Goal: Task Accomplishment & Management: Manage account settings

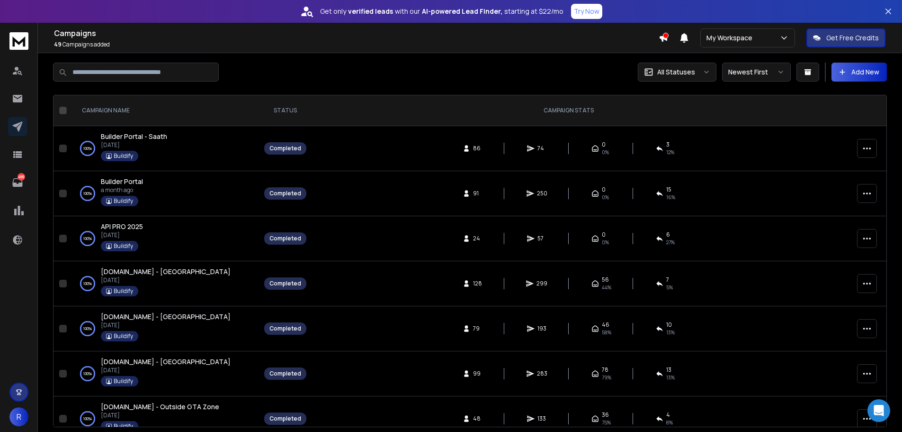
click at [113, 136] on span "Builder Portal - Saath" at bounding box center [134, 136] width 66 height 9
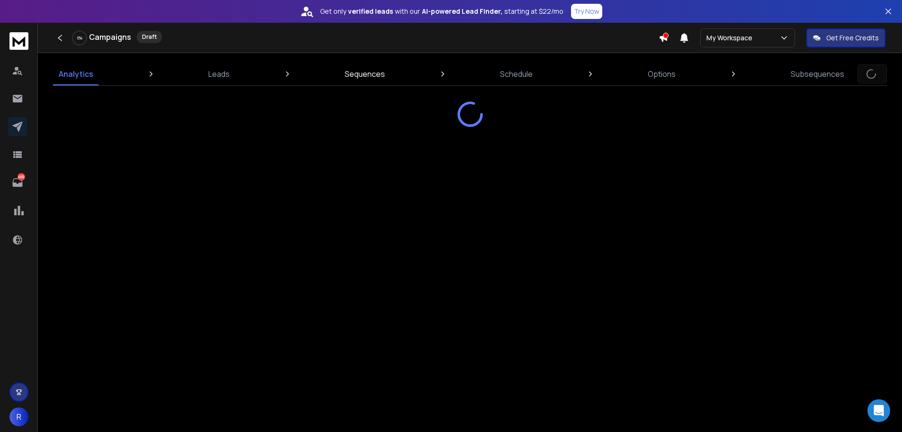
click at [364, 78] on p "Sequences" at bounding box center [365, 73] width 40 height 11
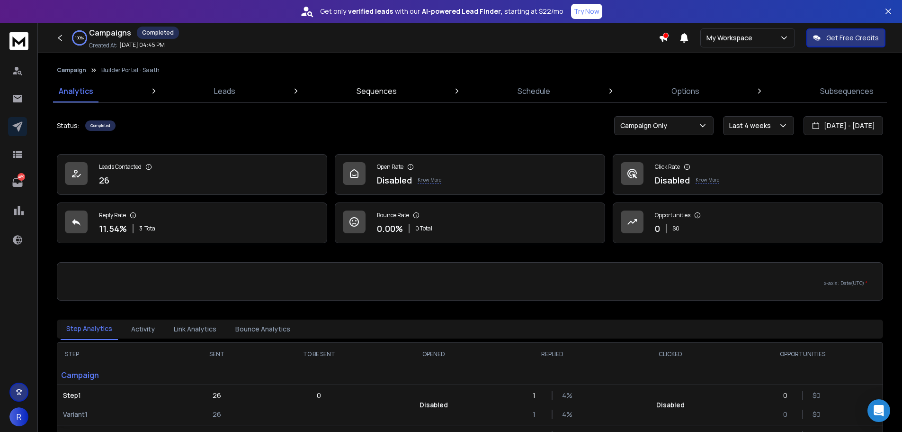
click at [377, 93] on p "Sequences" at bounding box center [377, 90] width 40 height 11
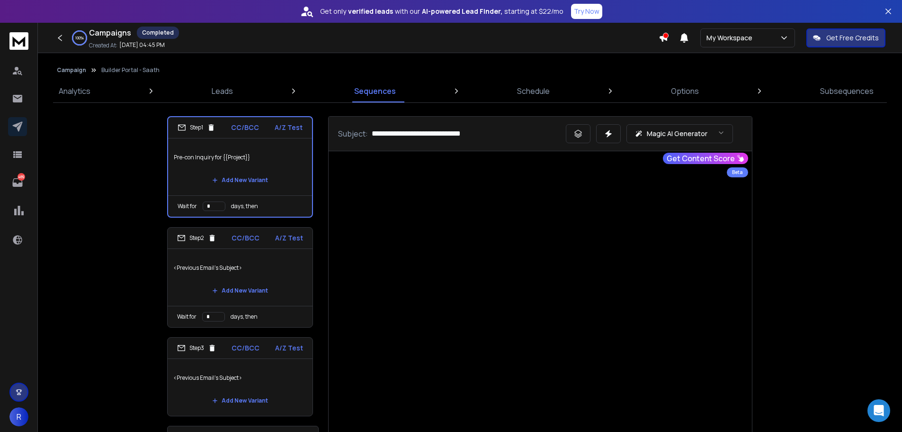
drag, startPoint x: 221, startPoint y: 288, endPoint x: 208, endPoint y: 274, distance: 19.4
click at [208, 274] on div "<Previous Email's Subject> Add New Variant" at bounding box center [240, 277] width 145 height 57
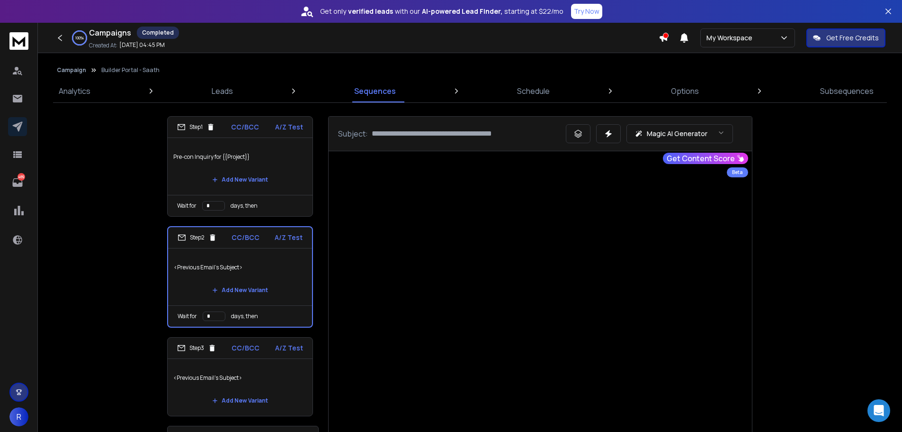
click at [208, 272] on p "<Previous Email's Subject>" at bounding box center [240, 267] width 133 height 27
click at [244, 271] on p "<Previous Email's Subject>" at bounding box center [240, 267] width 133 height 27
click at [250, 373] on p "<Previous Email's Subject>" at bounding box center [240, 377] width 134 height 27
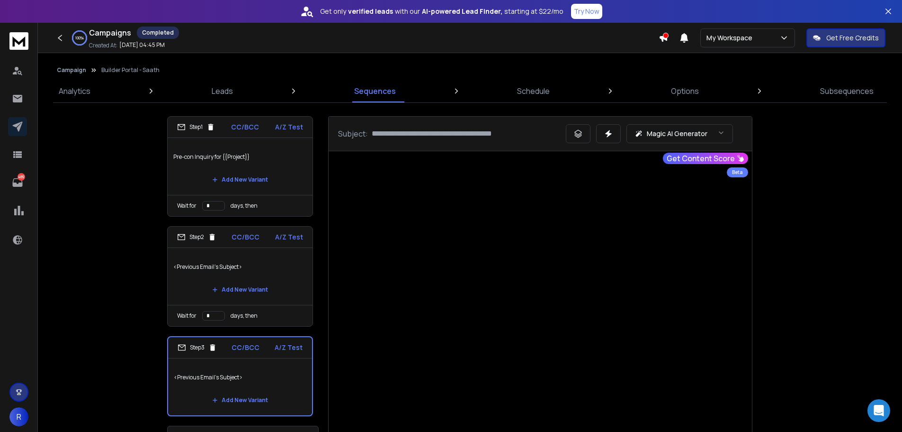
click at [265, 271] on p "<Previous Email's Subject>" at bounding box center [240, 266] width 134 height 27
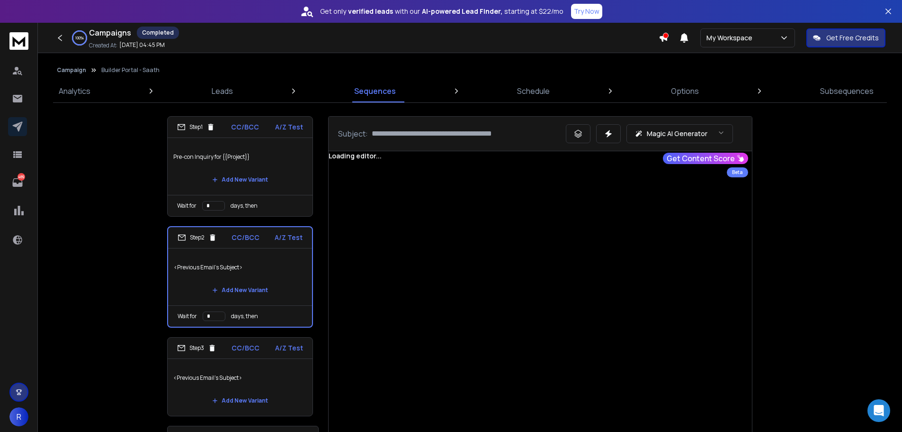
click at [249, 380] on p "<Previous Email's Subject>" at bounding box center [240, 377] width 134 height 27
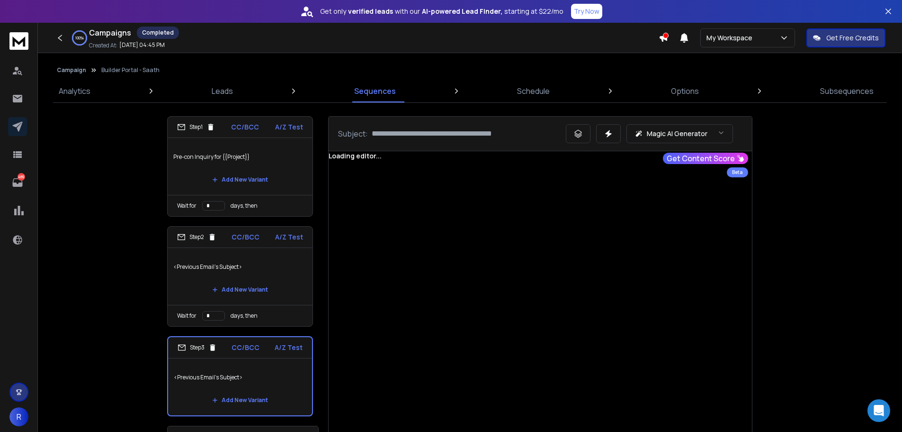
click at [253, 162] on p "Pre-con Inquiry for {{Project}}" at bounding box center [240, 157] width 134 height 27
type input "**********"
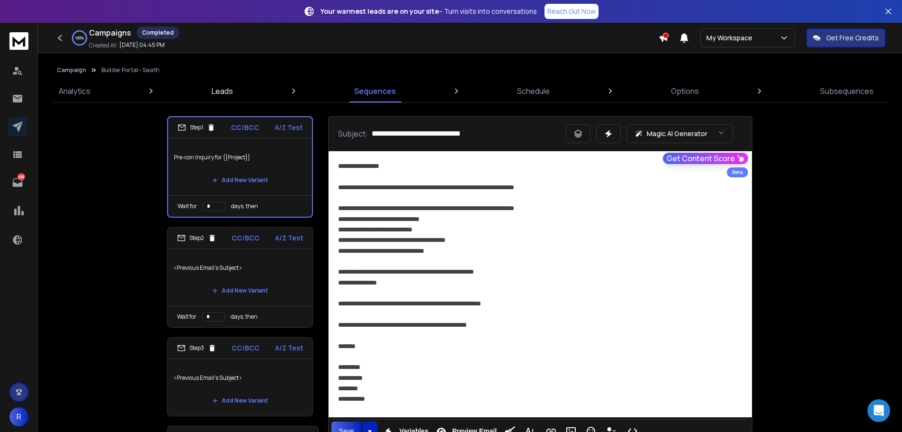
click at [227, 94] on p "Leads" at bounding box center [222, 90] width 21 height 11
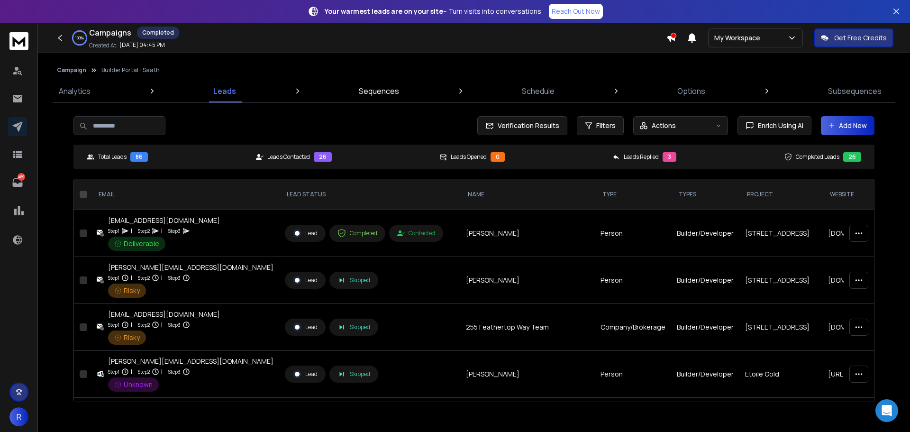
click at [368, 94] on p "Sequences" at bounding box center [379, 90] width 40 height 11
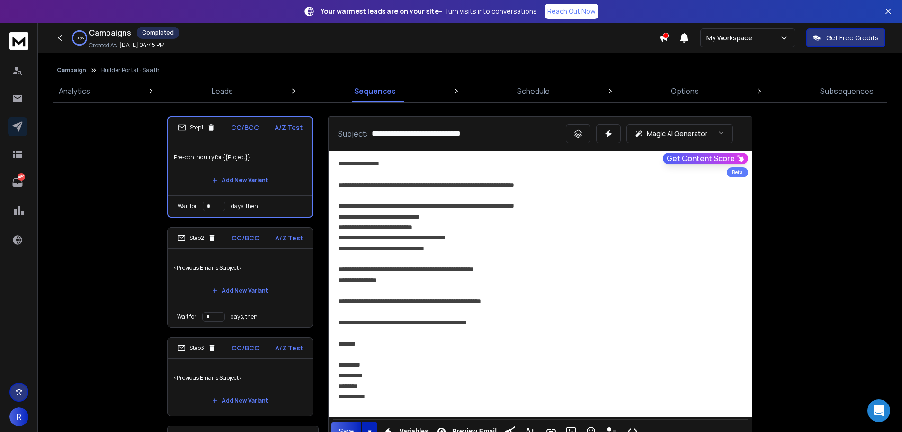
scroll to position [4, 0]
click at [249, 269] on p "<Previous Email's Subject>" at bounding box center [240, 267] width 134 height 27
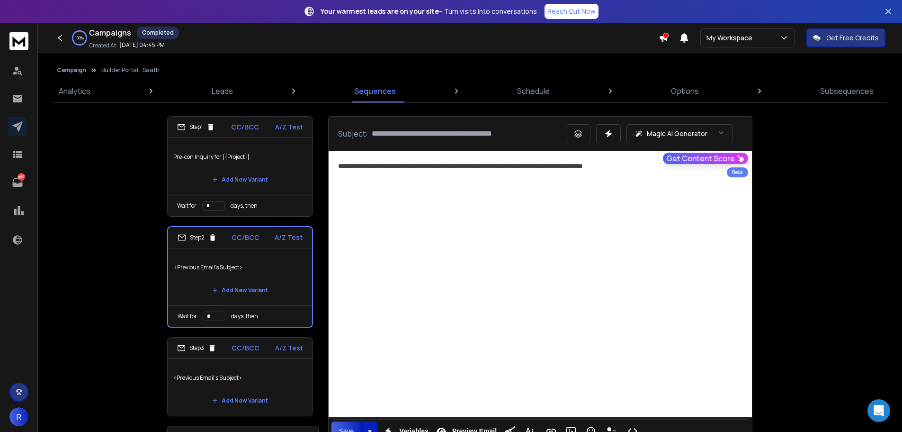
click at [270, 378] on p "<Previous Email's Subject>" at bounding box center [240, 377] width 134 height 27
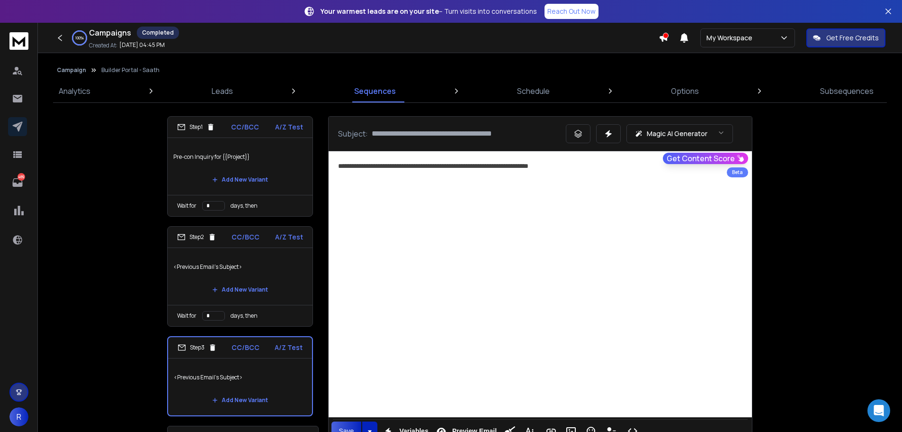
click at [239, 154] on p "Pre-con Inquiry for {{Project}}" at bounding box center [240, 157] width 134 height 27
type input "**********"
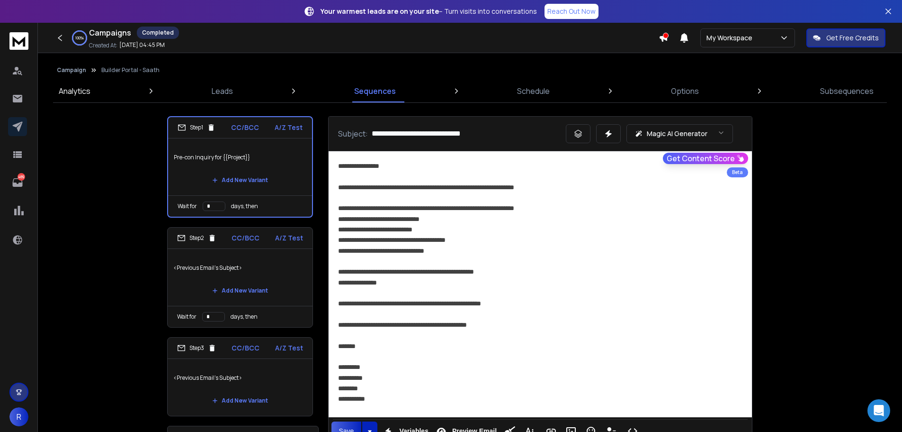
drag, startPoint x: 73, startPoint y: 72, endPoint x: 61, endPoint y: 96, distance: 27.3
click at [63, 94] on div "Campaign Builder Portal - Saath Analytics Leads Sequences Schedule Options Subs…" at bounding box center [470, 83] width 834 height 40
click at [24, 126] on link at bounding box center [17, 126] width 19 height 19
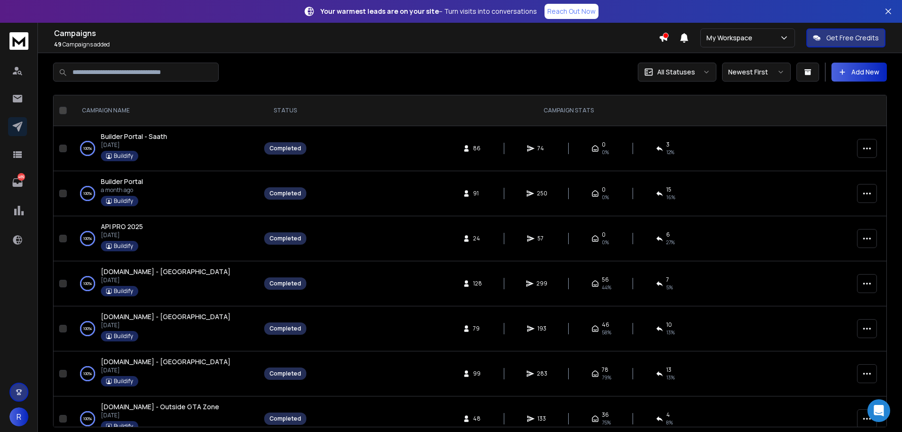
click at [863, 150] on icon "button" at bounding box center [867, 148] width 9 height 9
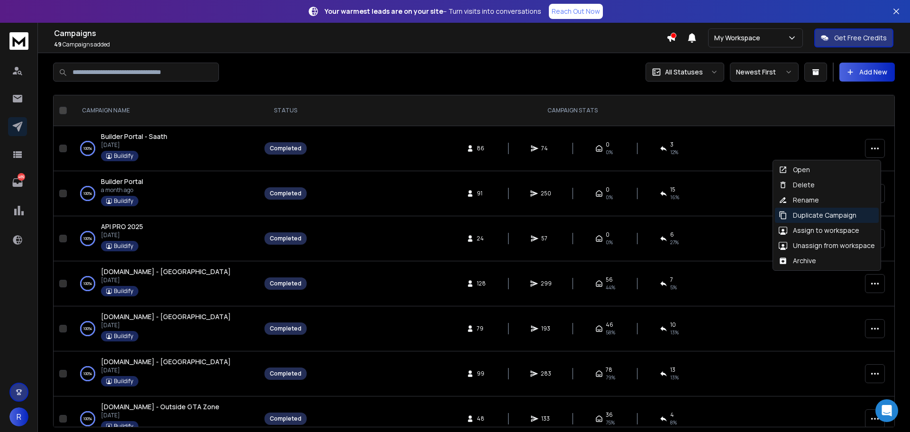
click at [812, 216] on div "Duplicate Campaign" at bounding box center [817, 214] width 78 height 9
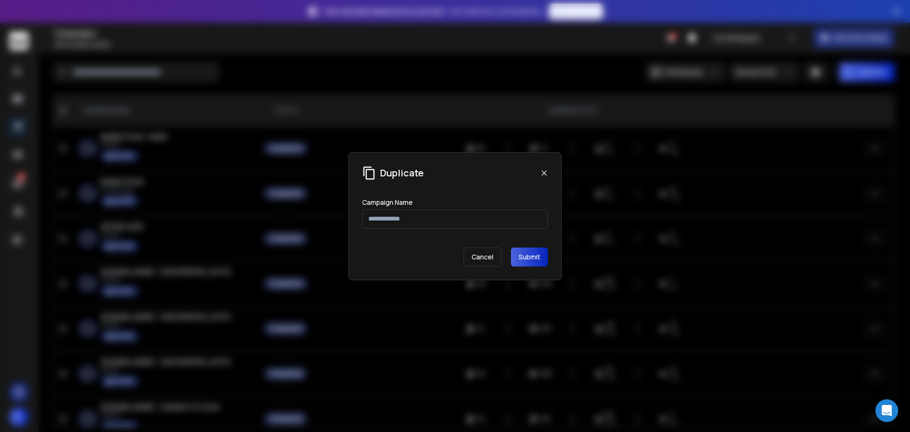
click at [422, 216] on input "text" at bounding box center [455, 218] width 186 height 19
type input "**********"
click at [521, 262] on button "Submit" at bounding box center [529, 256] width 37 height 19
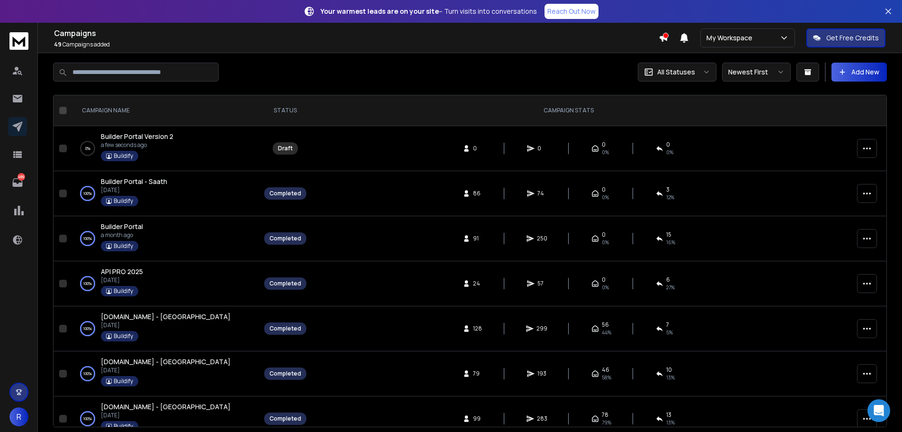
click at [213, 134] on div "0 % Builder Portal Version 2 a few seconds ago Buildify" at bounding box center [164, 148] width 169 height 33
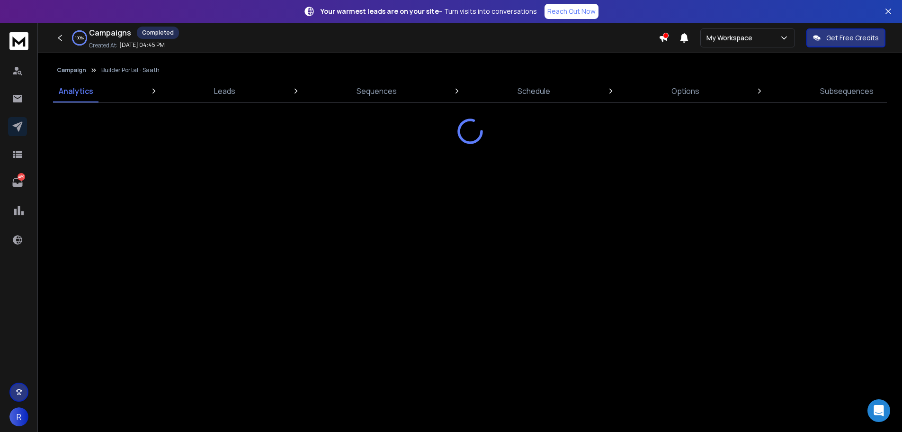
click at [162, 135] on div at bounding box center [470, 131] width 827 height 30
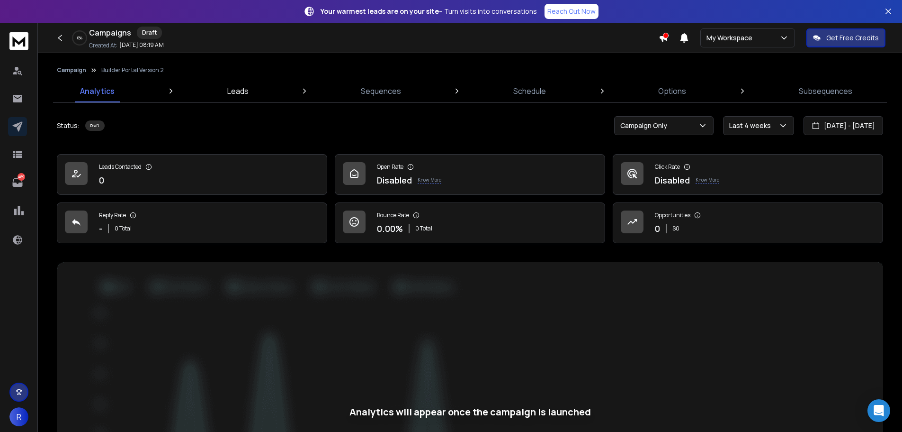
click at [244, 90] on p "Leads" at bounding box center [237, 90] width 21 height 11
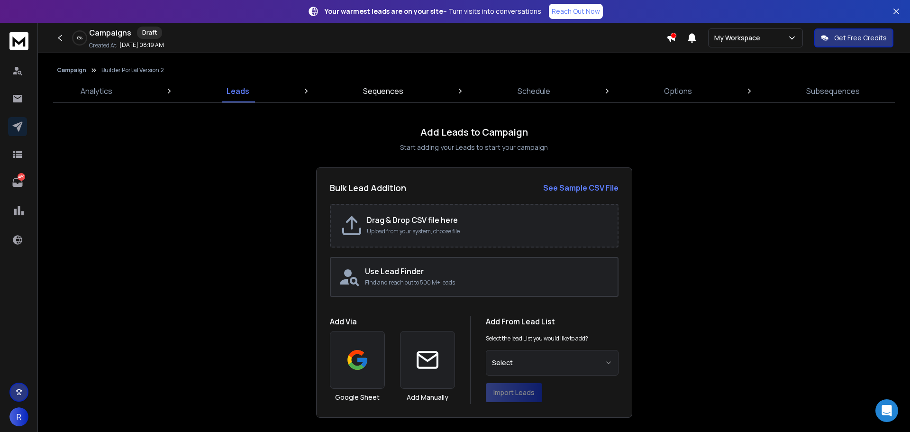
click at [365, 91] on p "Sequences" at bounding box center [383, 90] width 40 height 11
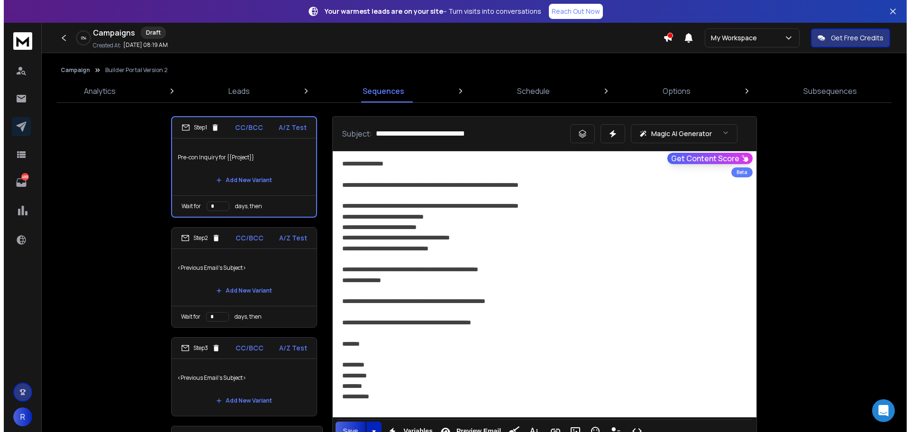
scroll to position [4, 0]
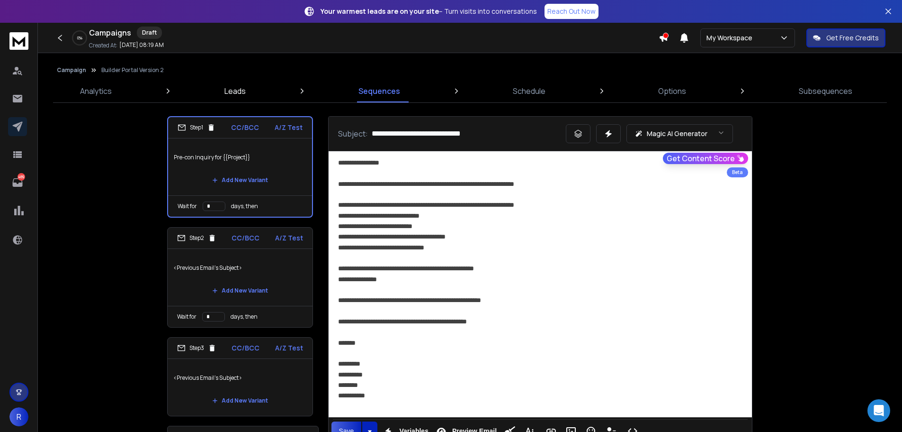
click at [234, 85] on p "Leads" at bounding box center [235, 90] width 21 height 11
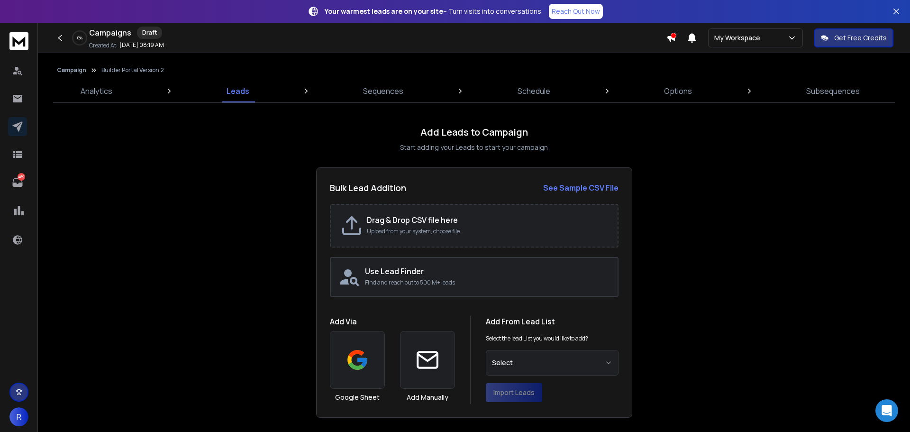
click at [384, 230] on p "Upload from your system, choose file" at bounding box center [487, 231] width 241 height 8
type input "**********"
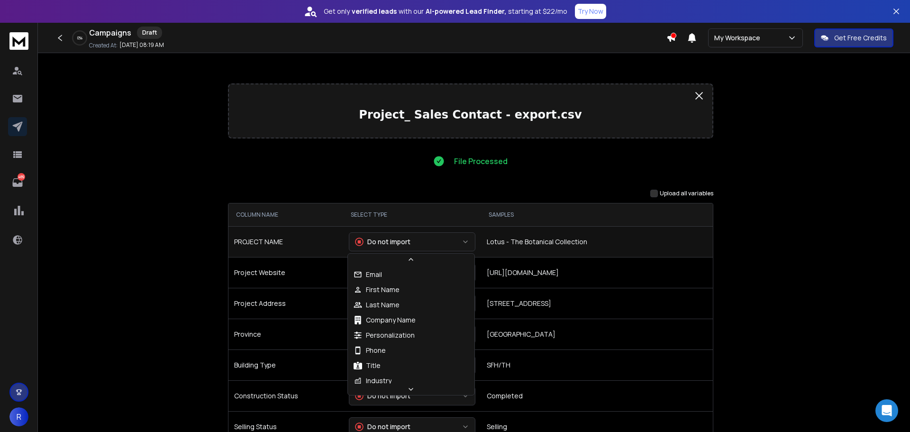
click at [389, 239] on div "Do not import" at bounding box center [382, 241] width 55 height 9
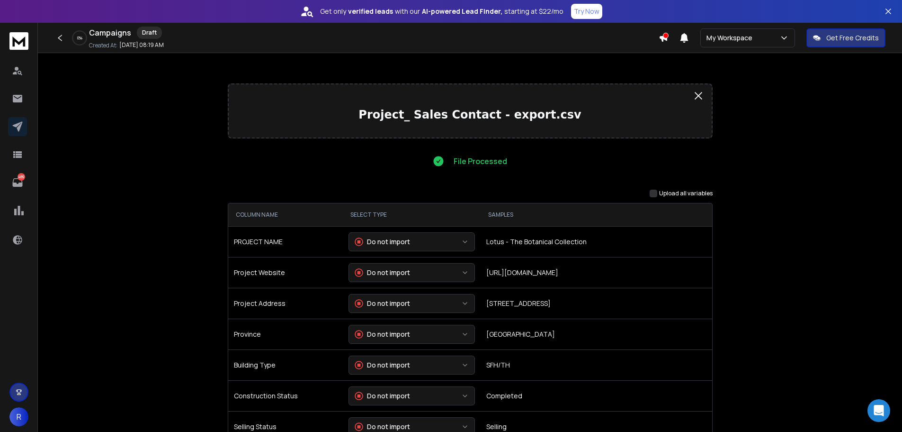
click at [58, 33] on button at bounding box center [60, 37] width 12 height 19
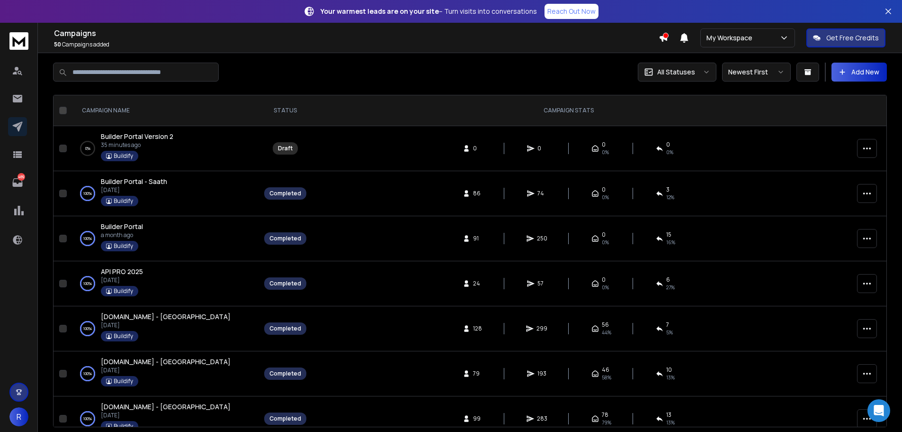
click at [160, 142] on p "35 minutes ago" at bounding box center [137, 145] width 72 height 8
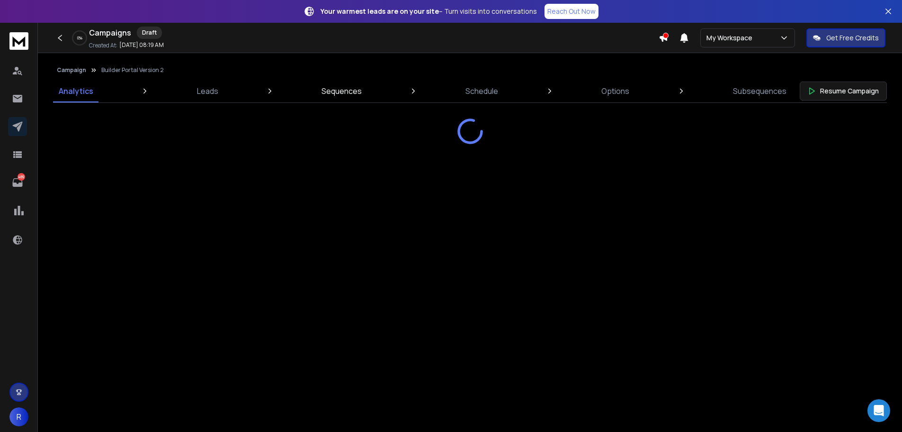
click at [320, 91] on link "Sequences" at bounding box center [342, 91] width 52 height 23
click at [338, 94] on p "Sequences" at bounding box center [342, 90] width 40 height 11
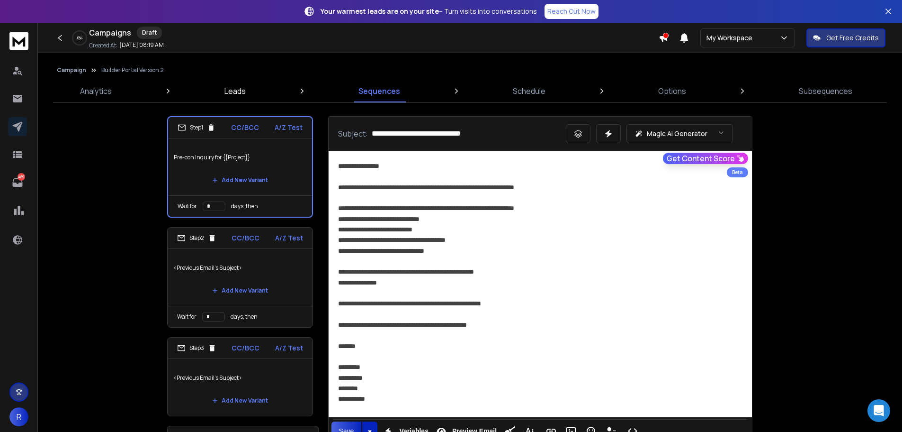
click at [234, 91] on p "Leads" at bounding box center [235, 90] width 21 height 11
click at [228, 88] on p "Leads" at bounding box center [235, 90] width 21 height 11
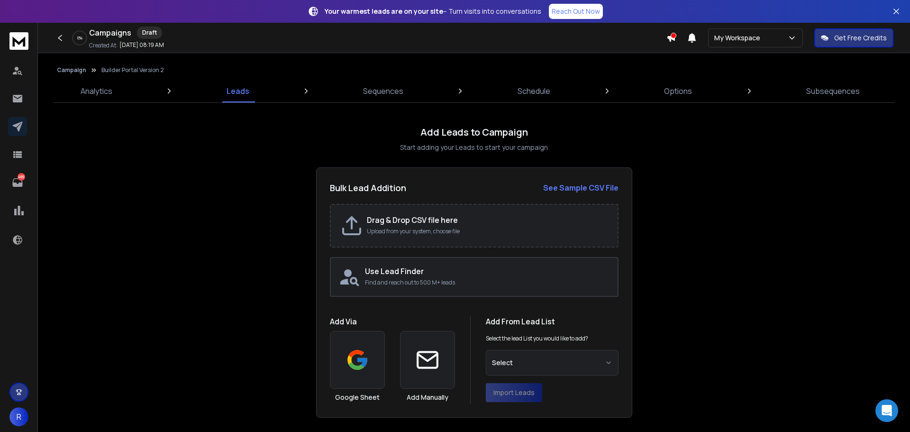
click at [407, 211] on div "Drag & Drop CSV file here Upload from your system, choose file" at bounding box center [474, 226] width 289 height 44
type input "**********"
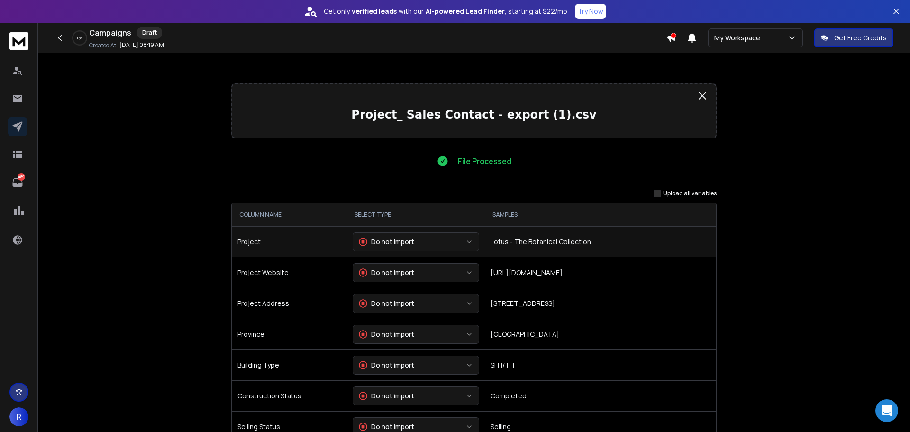
click at [385, 245] on div "Do not import" at bounding box center [386, 241] width 55 height 9
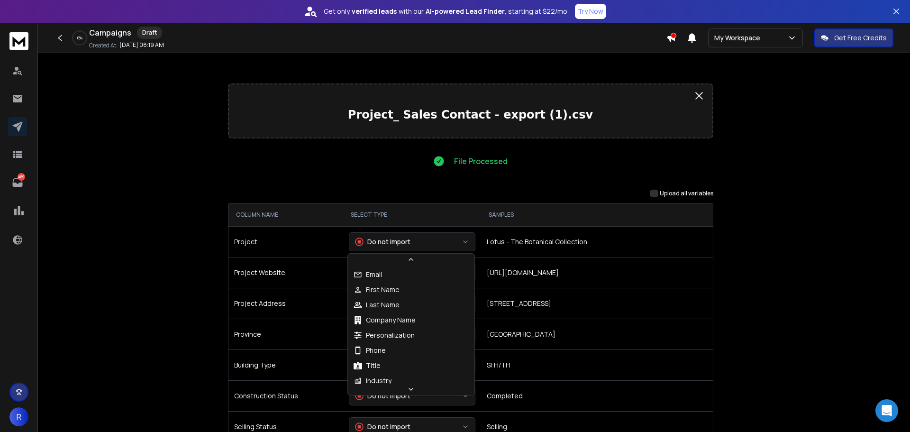
scroll to position [96, 0]
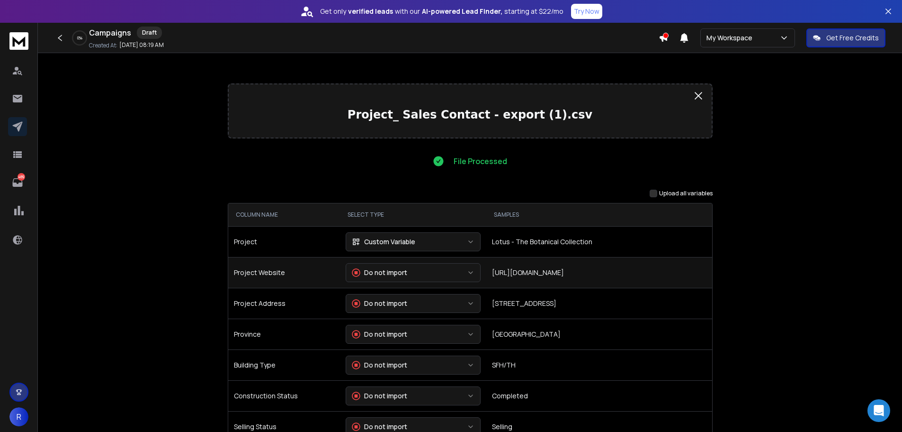
click at [369, 272] on div "Do not import" at bounding box center [379, 272] width 55 height 9
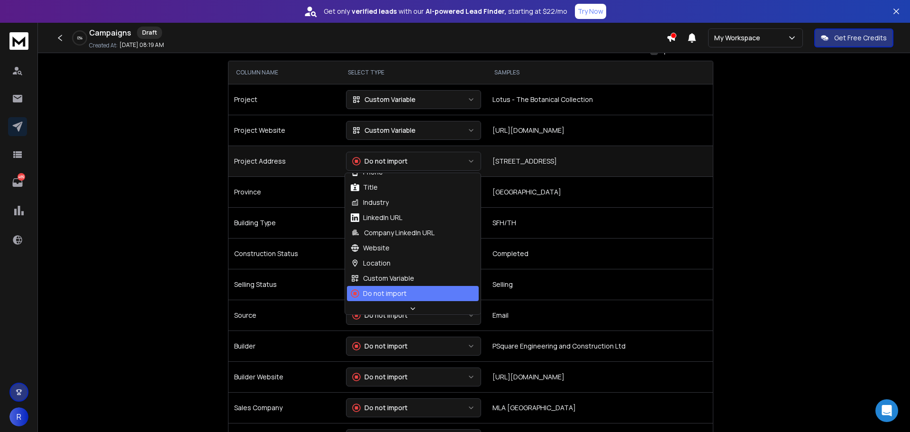
click at [364, 161] on div "Do not import" at bounding box center [379, 160] width 55 height 9
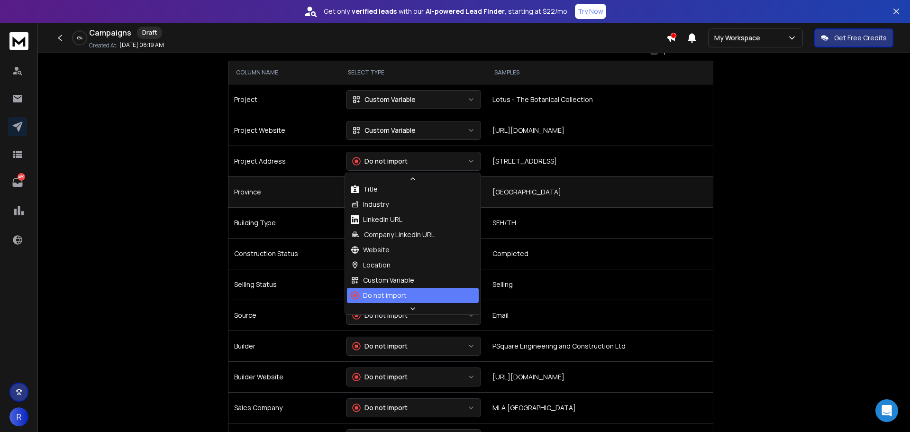
drag, startPoint x: 384, startPoint y: 280, endPoint x: 363, endPoint y: 204, distance: 78.6
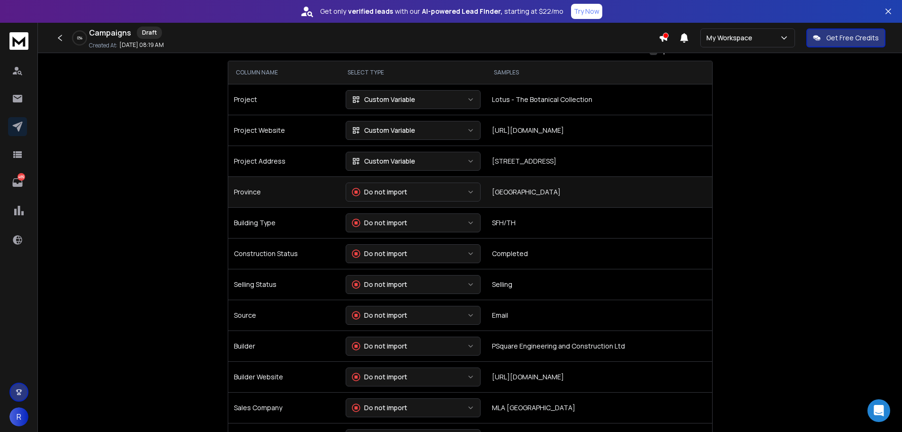
click at [364, 194] on div "Do not import" at bounding box center [379, 191] width 55 height 9
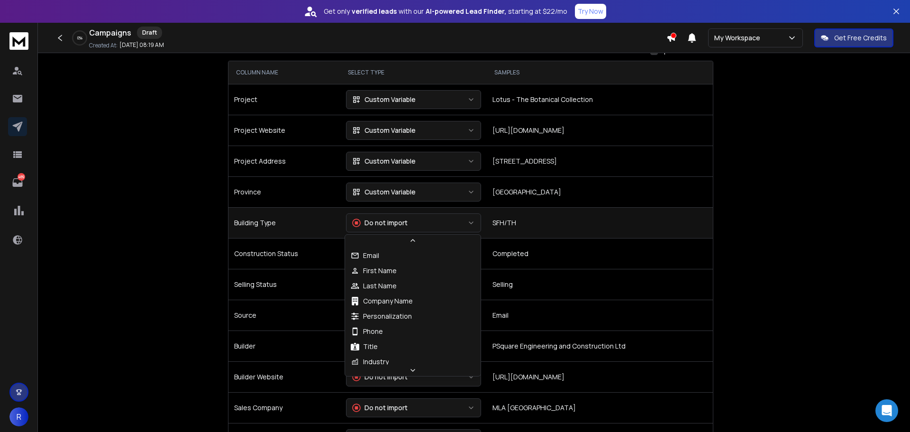
click at [366, 225] on div "Do not import" at bounding box center [379, 222] width 55 height 9
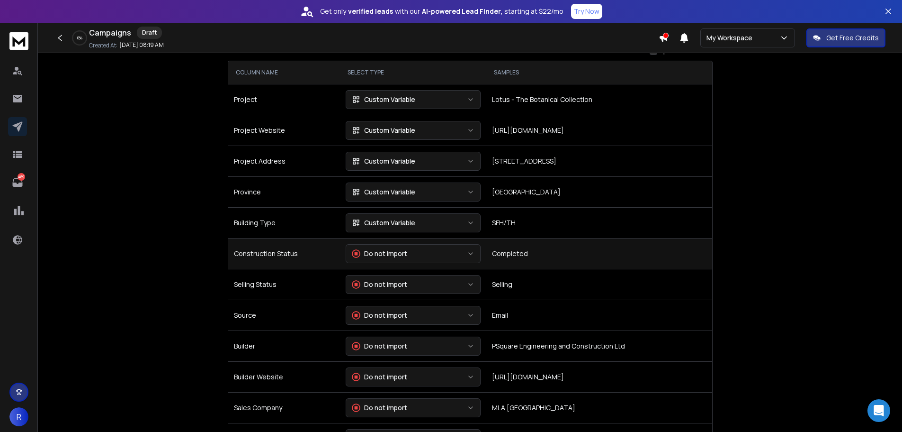
click at [370, 254] on div "Do not import" at bounding box center [379, 253] width 55 height 9
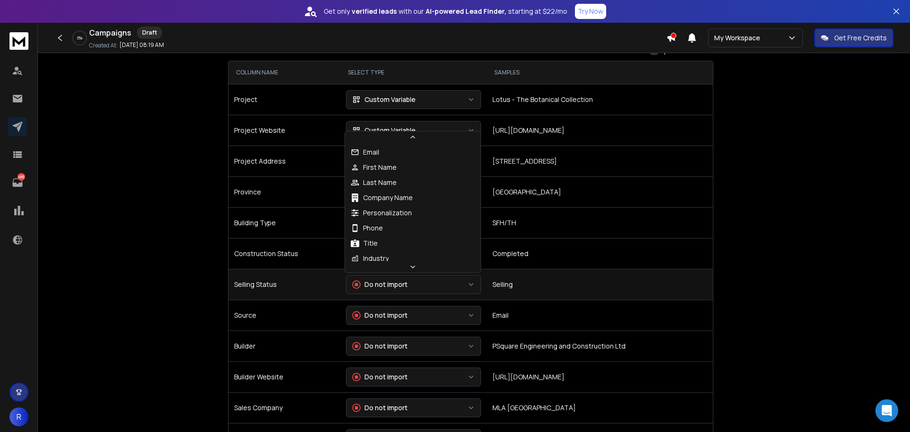
click at [370, 280] on div "Do not import" at bounding box center [379, 284] width 55 height 9
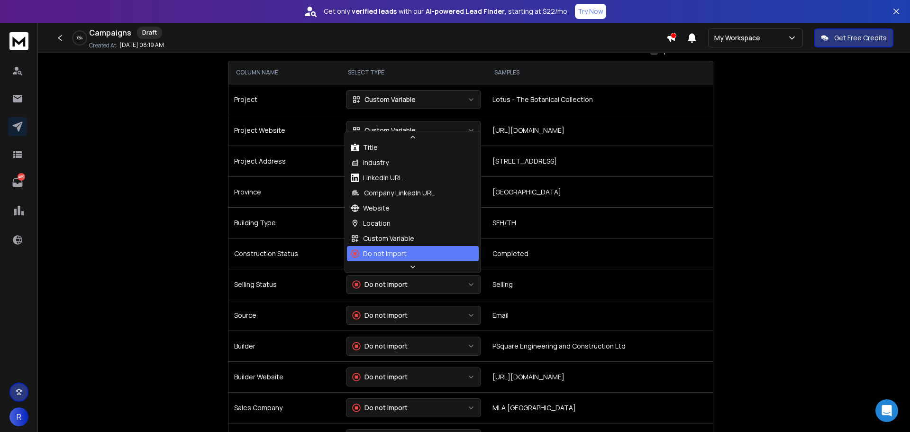
drag, startPoint x: 393, startPoint y: 230, endPoint x: 395, endPoint y: 235, distance: 5.5
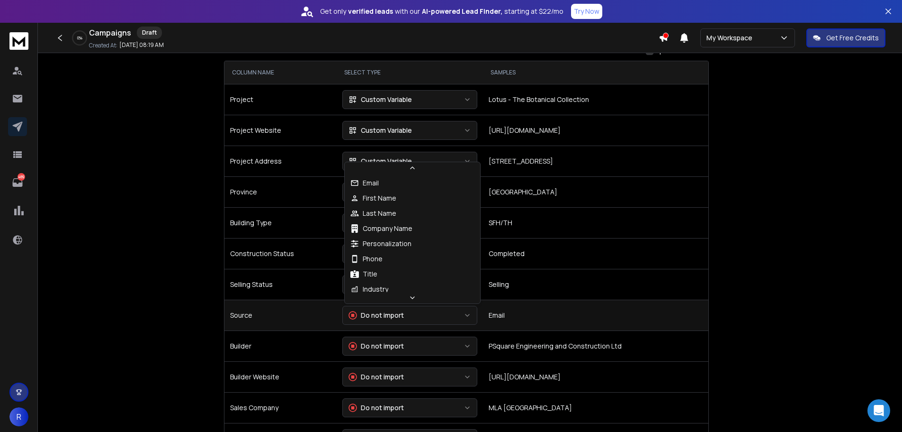
click at [375, 321] on button "Do not import" at bounding box center [410, 315] width 135 height 19
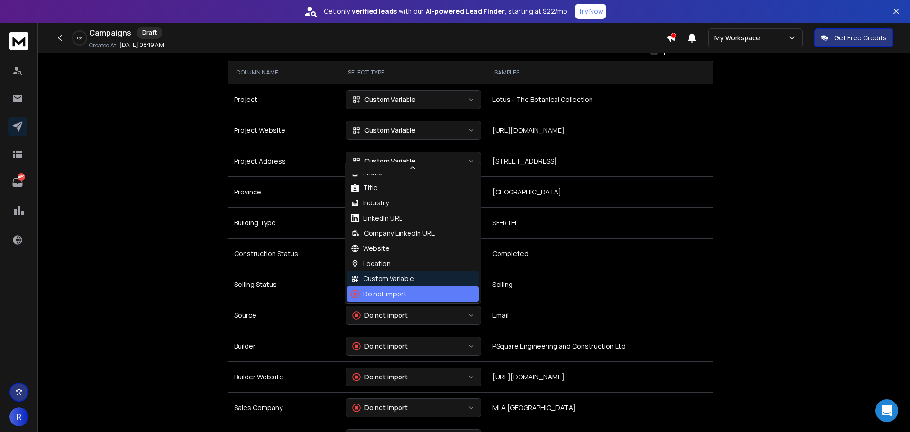
scroll to position [86, 0]
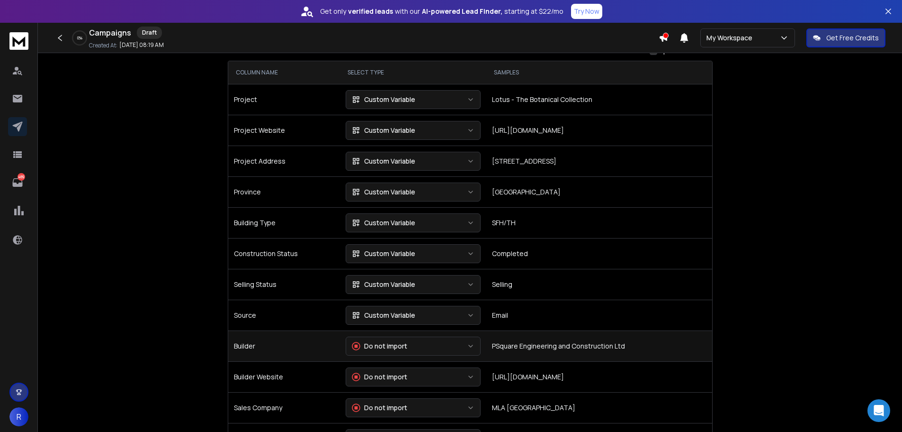
click at [370, 343] on div "Do not import" at bounding box center [379, 345] width 55 height 9
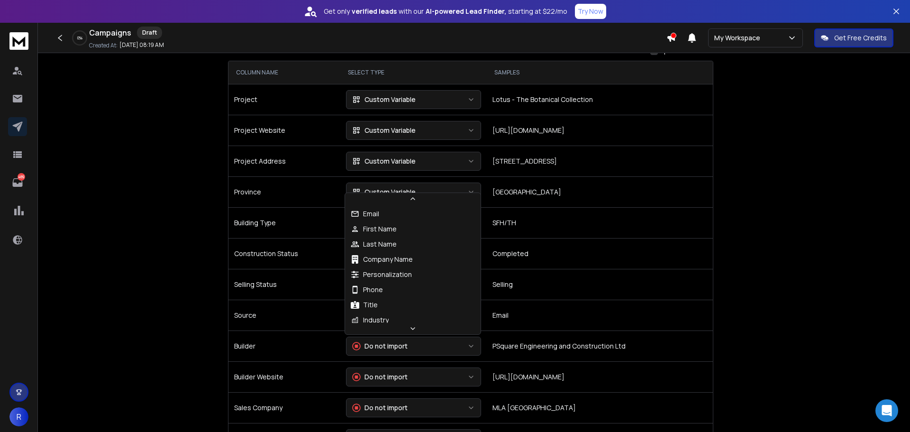
scroll to position [96, 0]
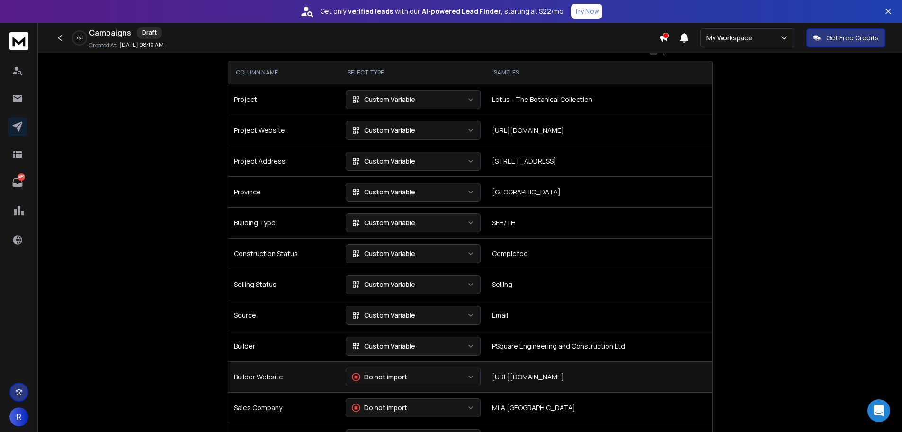
click at [372, 372] on div "Do not import" at bounding box center [379, 376] width 55 height 9
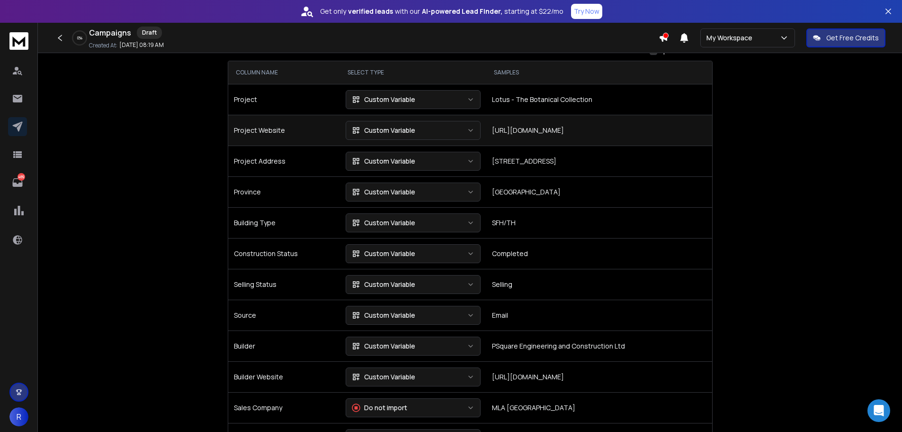
click at [392, 138] on button "Custom Variable" at bounding box center [413, 130] width 135 height 19
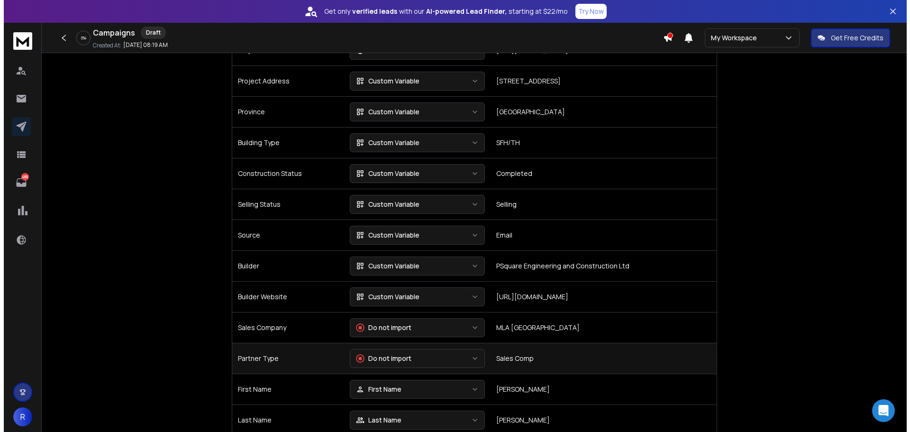
scroll to position [237, 0]
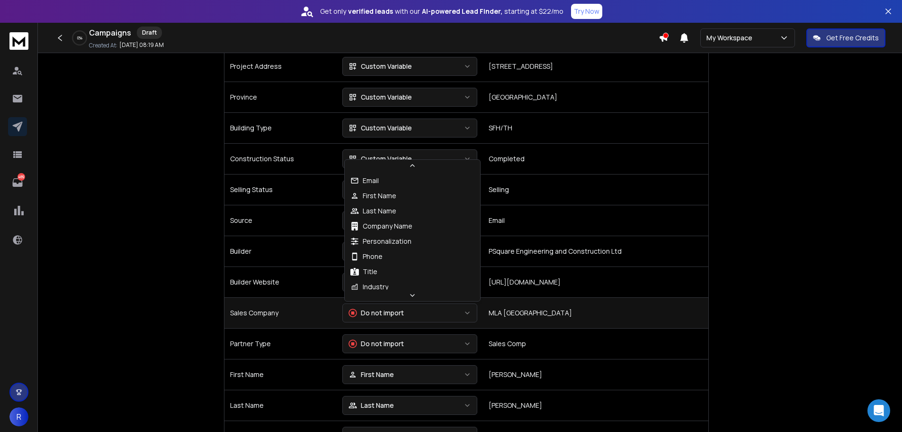
click at [382, 313] on div "Do not import" at bounding box center [376, 312] width 55 height 9
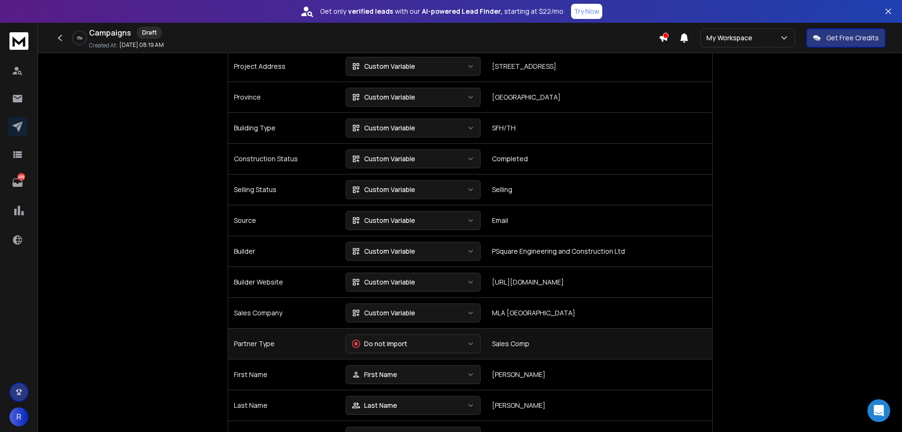
click at [379, 345] on div "Do not import" at bounding box center [379, 343] width 55 height 9
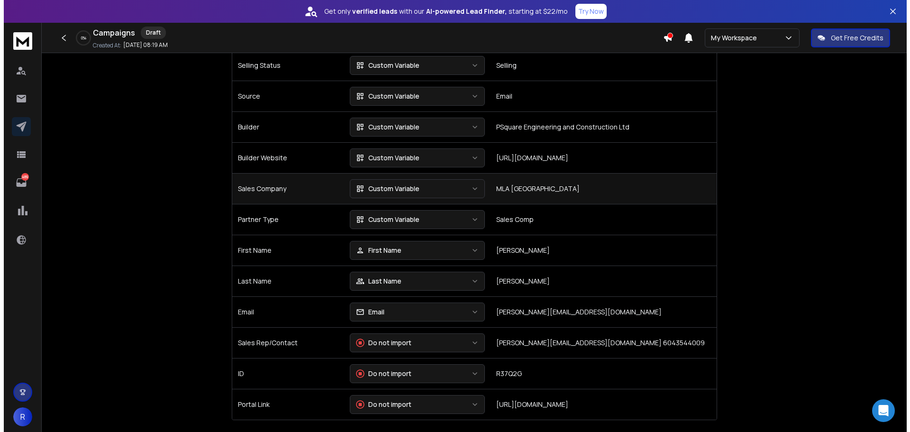
scroll to position [379, 0]
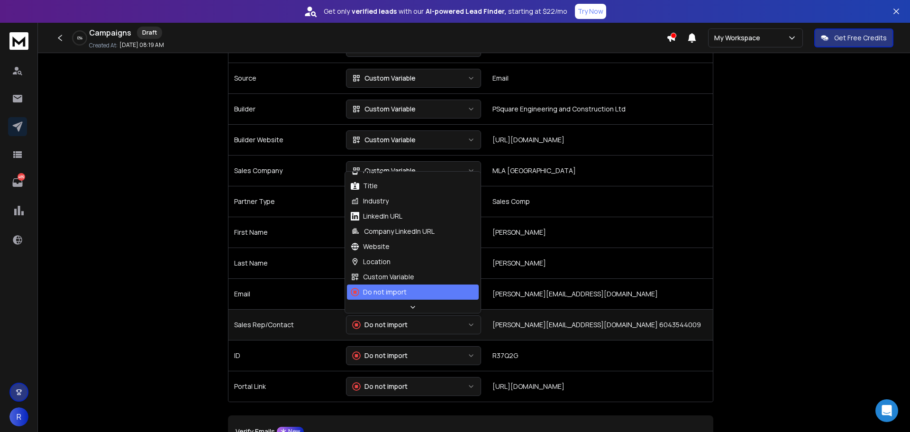
click at [372, 323] on div "Do not import" at bounding box center [379, 324] width 55 height 9
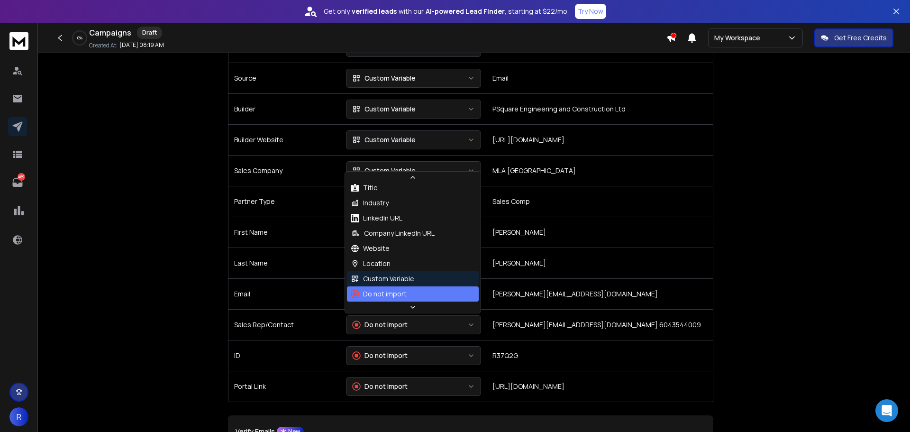
scroll to position [86, 0]
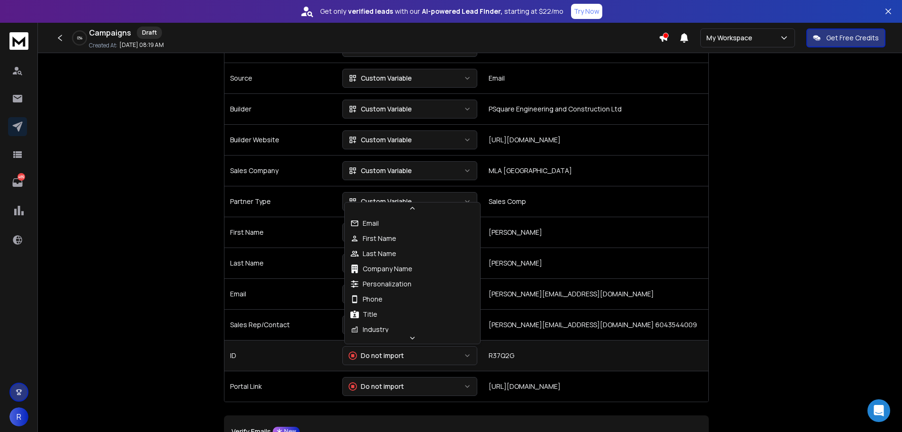
click at [373, 354] on div "Do not import" at bounding box center [376, 355] width 55 height 9
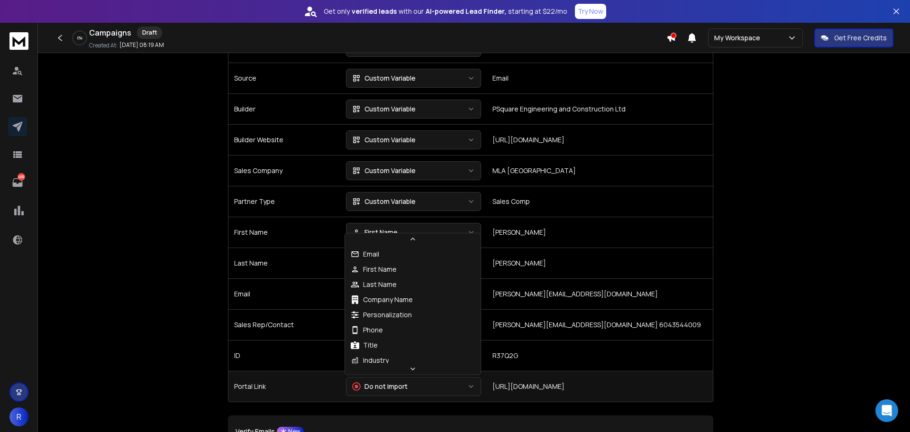
click at [388, 389] on div "Do not import" at bounding box center [379, 385] width 55 height 9
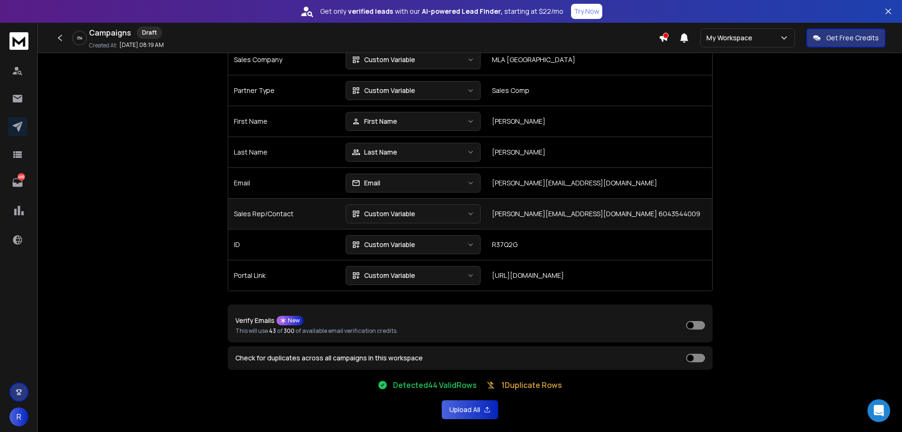
scroll to position [492, 0]
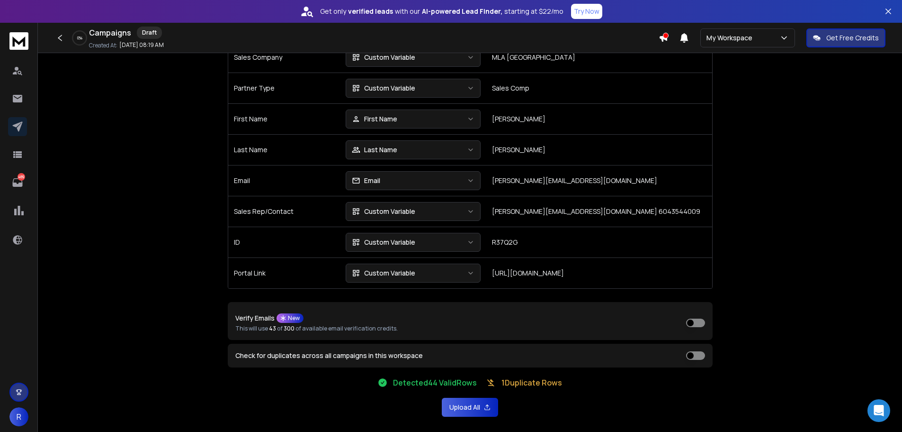
click at [693, 356] on button "Check for duplicates across all campaigns in this workspace" at bounding box center [695, 355] width 19 height 9
click at [459, 406] on button "Upload All" at bounding box center [470, 406] width 56 height 19
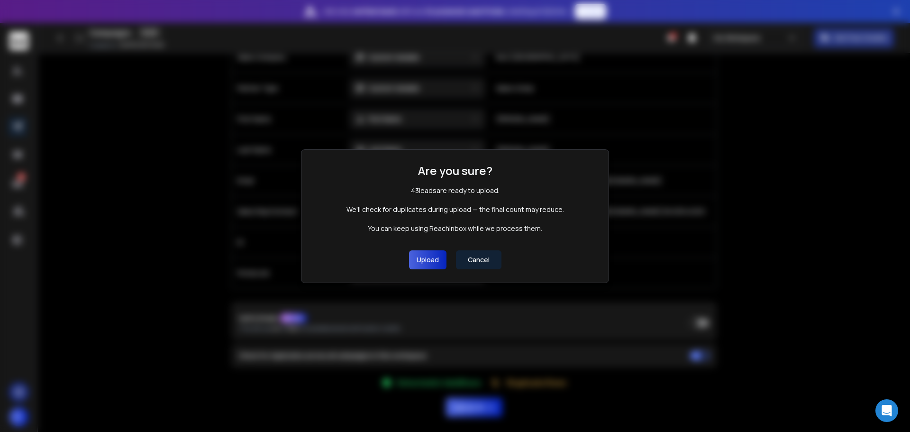
click at [428, 260] on button "Upload" at bounding box center [427, 259] width 37 height 19
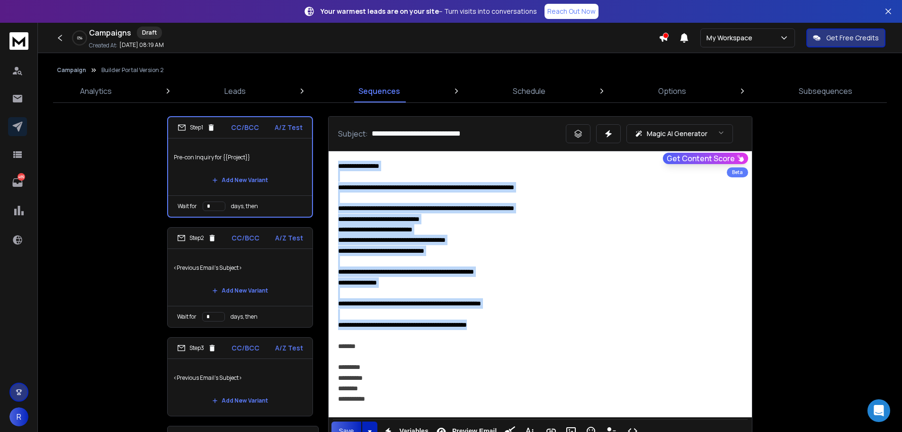
drag, startPoint x: 523, startPoint y: 319, endPoint x: 323, endPoint y: 154, distance: 259.1
click at [323, 154] on div "**********" at bounding box center [470, 280] width 606 height 328
copy div "**********"
click at [406, 216] on div "**********" at bounding box center [536, 219] width 397 height 10
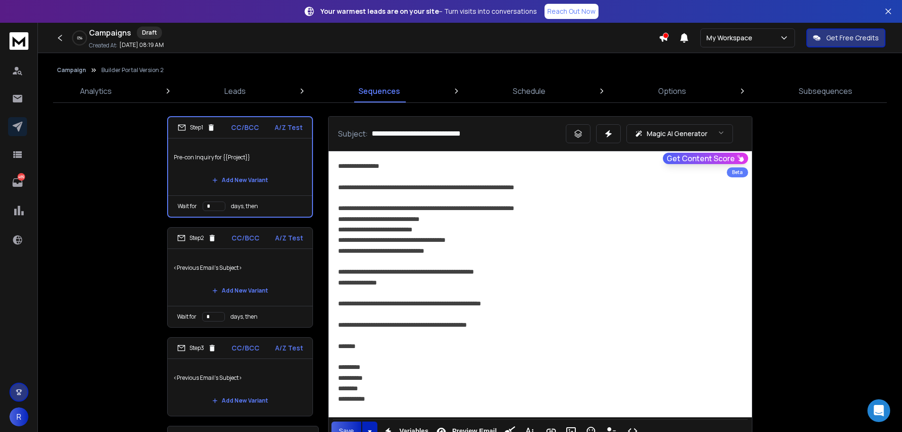
click at [468, 210] on div "**********" at bounding box center [536, 208] width 397 height 10
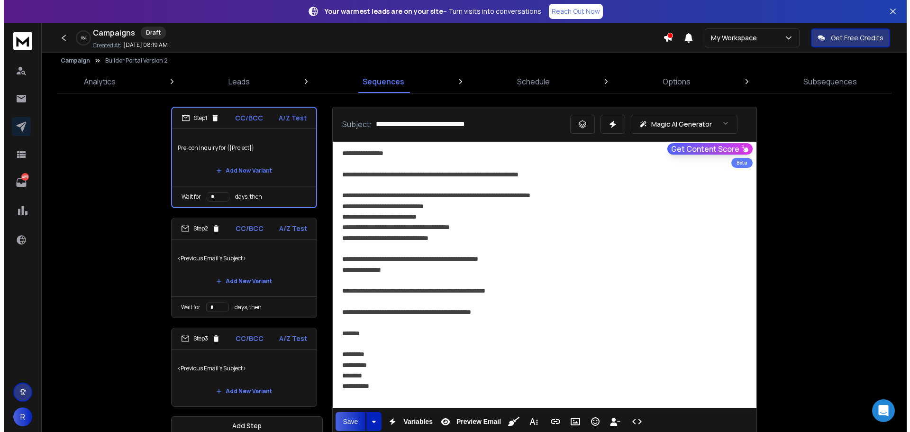
scroll to position [26, 0]
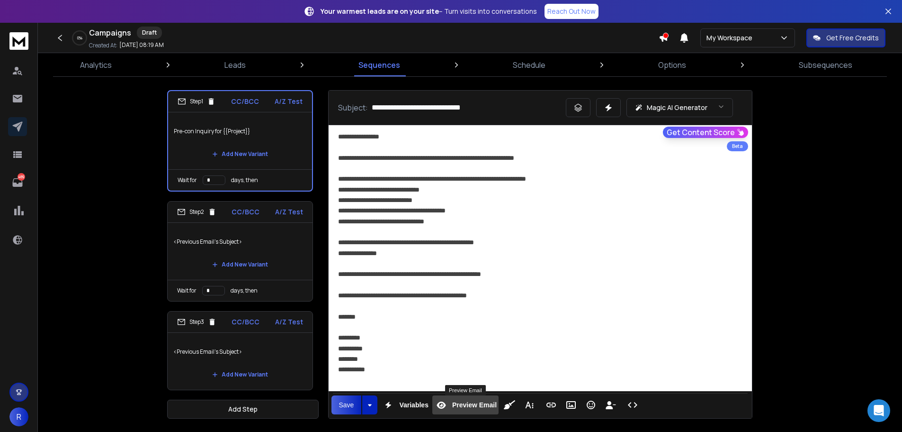
click at [475, 403] on span "Preview Email" at bounding box center [475, 405] width 48 height 8
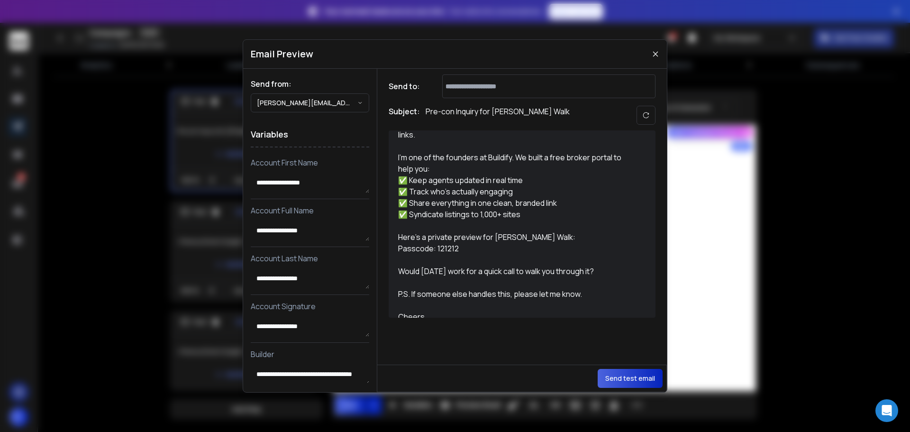
scroll to position [47, 0]
click at [710, 325] on div "**********" at bounding box center [455, 216] width 910 height 372
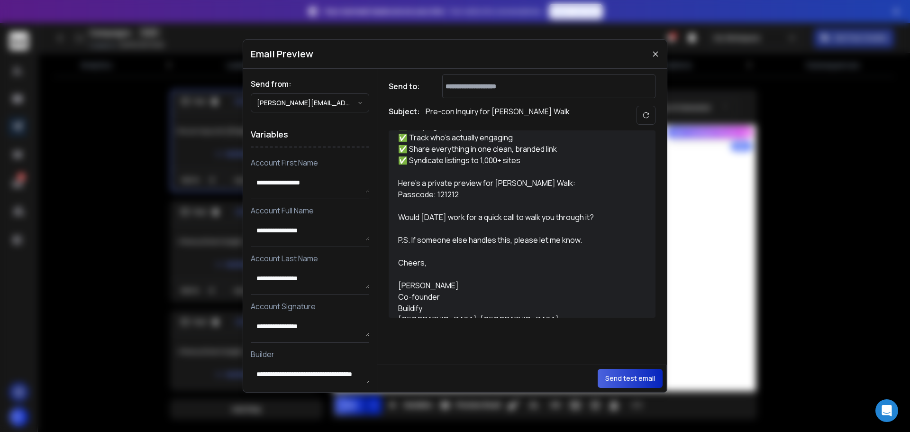
scroll to position [106, 0]
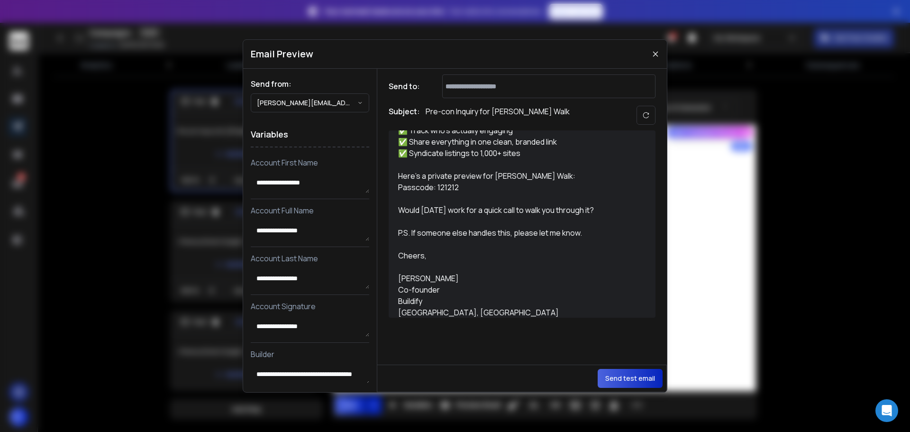
click at [655, 57] on icon at bounding box center [655, 54] width 8 height 8
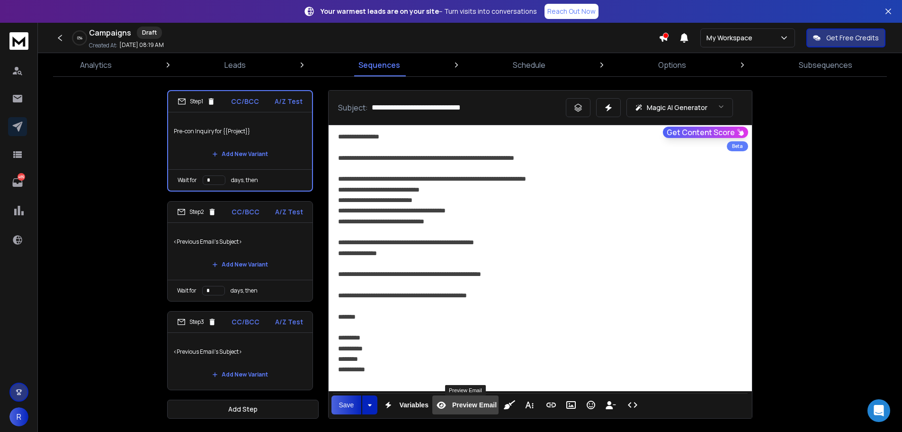
click at [454, 406] on span "Preview Email" at bounding box center [475, 405] width 48 height 8
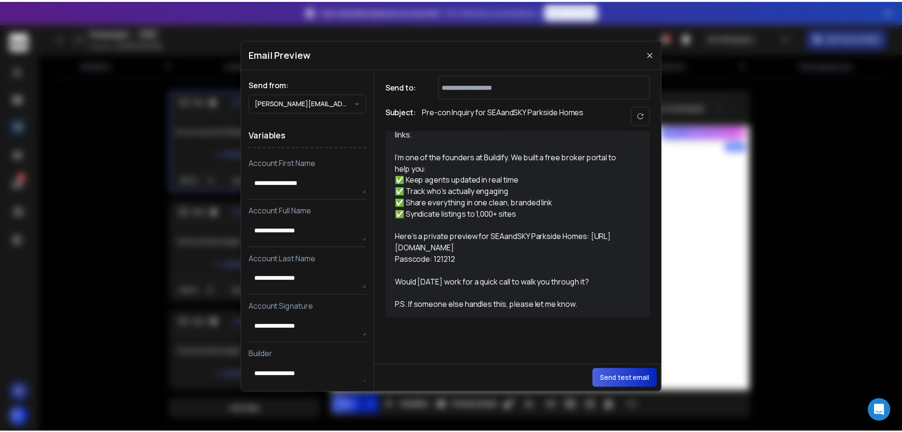
scroll to position [47, 0]
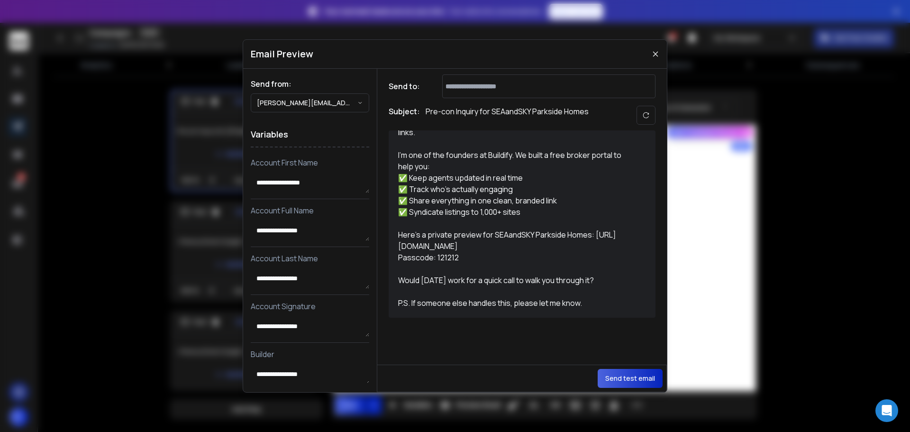
click at [679, 288] on div "**********" at bounding box center [455, 216] width 910 height 372
click at [649, 56] on div "Email Preview" at bounding box center [455, 54] width 424 height 28
click at [654, 54] on icon at bounding box center [655, 54] width 8 height 8
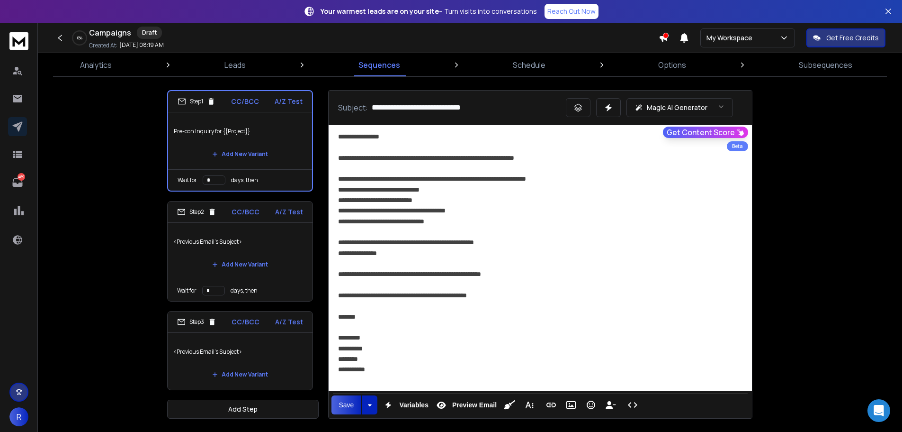
click at [454, 242] on div "**********" at bounding box center [536, 242] width 397 height 10
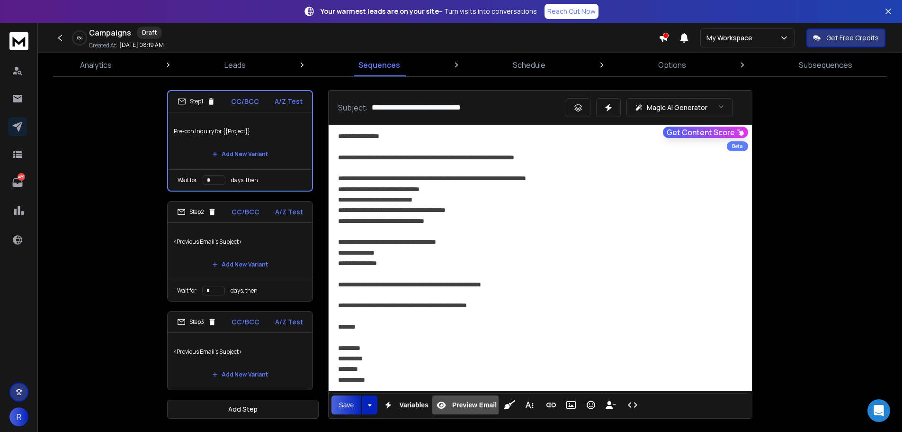
click at [459, 406] on span "Preview Email" at bounding box center [475, 405] width 48 height 8
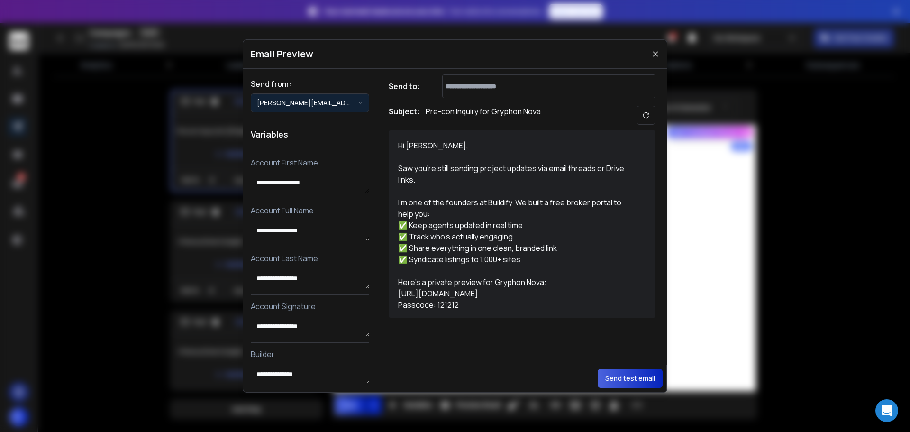
click at [326, 105] on p "p.suire@gositesculpt.co" at bounding box center [307, 102] width 100 height 9
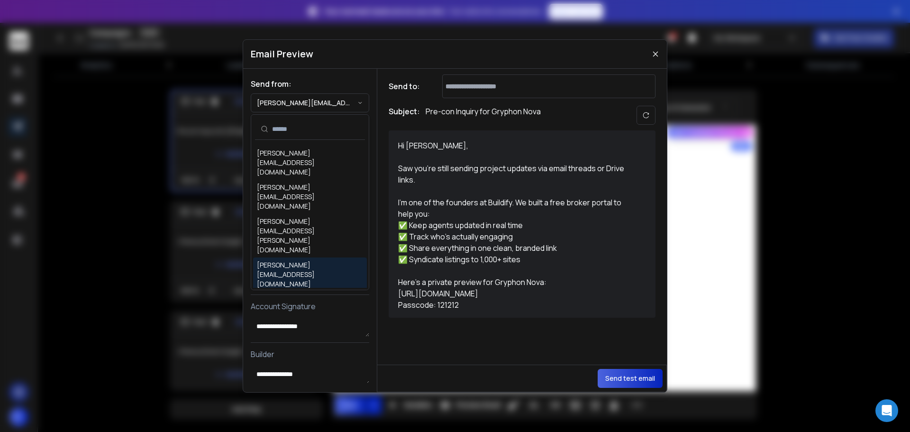
click at [298, 257] on div "ron@getbuildify.com" at bounding box center [310, 274] width 114 height 34
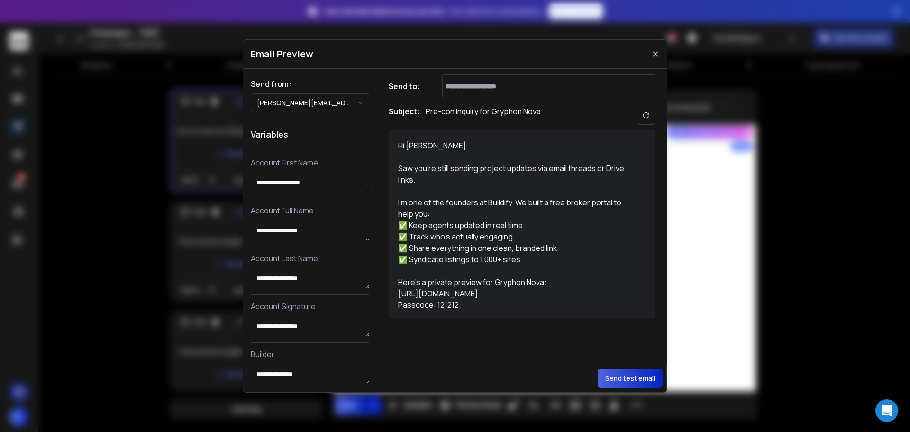
click at [640, 376] on button "Send test email" at bounding box center [629, 378] width 65 height 19
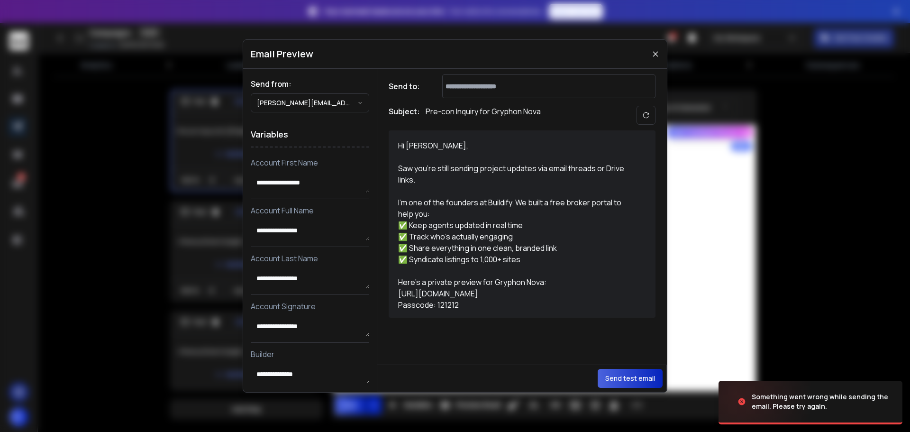
click at [500, 92] on input at bounding box center [548, 86] width 207 height 17
type input "**********"
click at [636, 379] on button "Send test email" at bounding box center [629, 378] width 65 height 19
type input "**********"
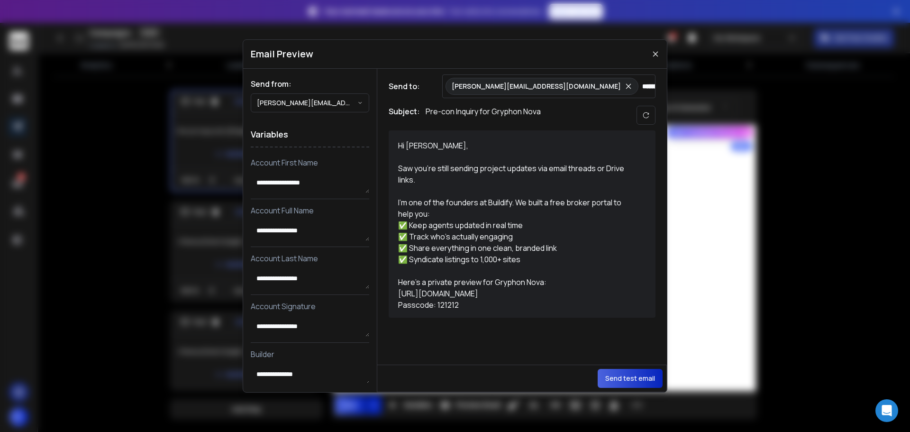
click at [554, 408] on div "**********" at bounding box center [455, 216] width 910 height 432
click at [653, 55] on icon at bounding box center [655, 54] width 8 height 8
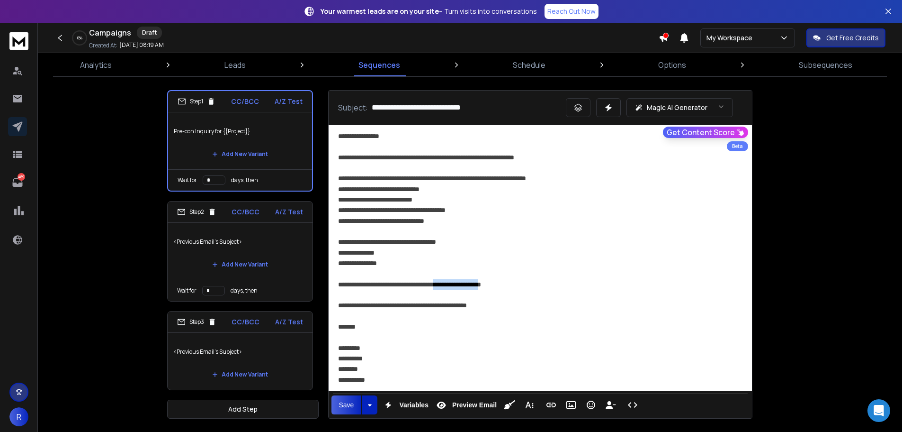
drag, startPoint x: 512, startPoint y: 283, endPoint x: 456, endPoint y: 285, distance: 56.0
click at [456, 285] on div "**********" at bounding box center [536, 284] width 397 height 10
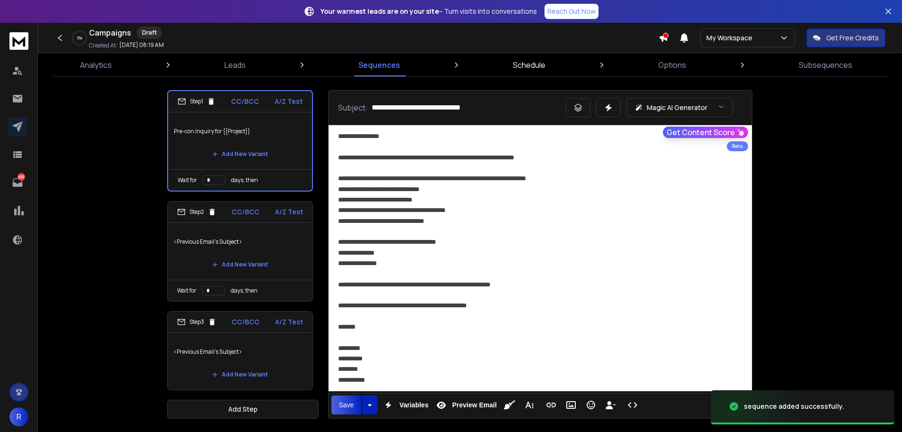
click at [514, 64] on p "Schedule" at bounding box center [529, 64] width 33 height 11
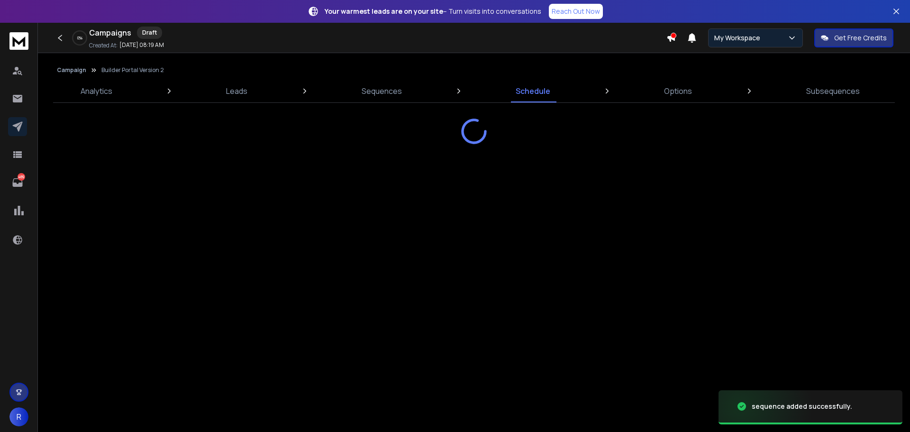
click at [742, 41] on p "My Workspace" at bounding box center [739, 37] width 50 height 9
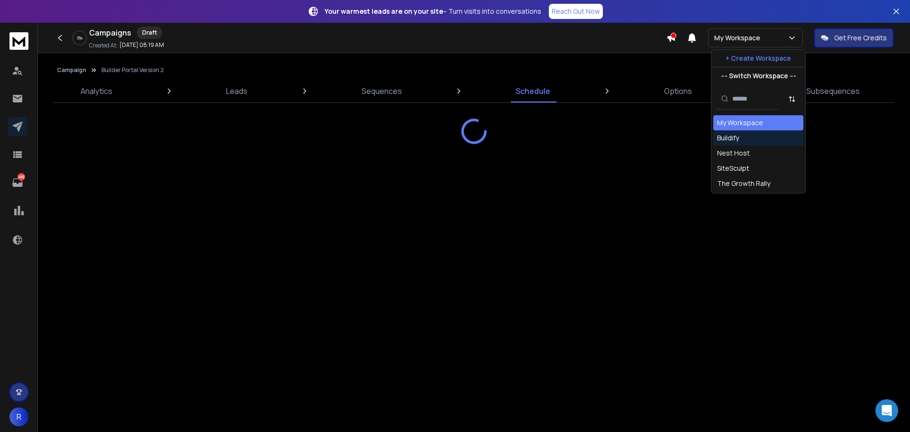
click at [737, 139] on div "Buildify" at bounding box center [728, 137] width 22 height 9
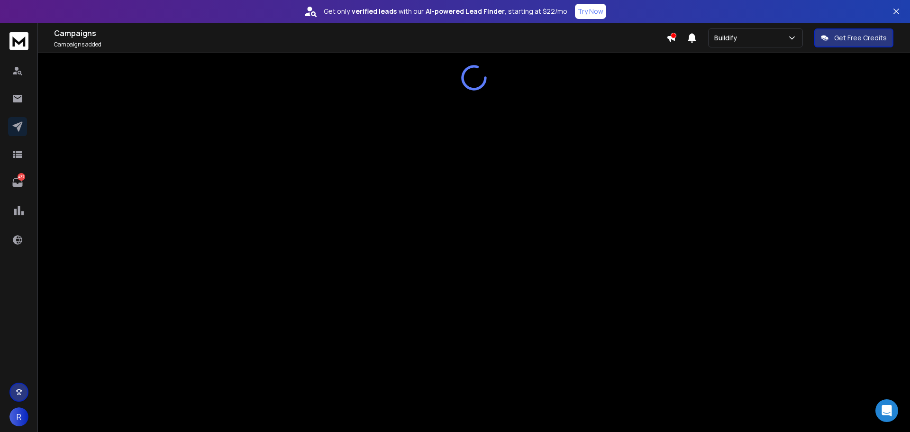
drag, startPoint x: 96, startPoint y: 139, endPoint x: 160, endPoint y: 38, distance: 119.5
click at [96, 139] on div "Get only verified leads with our AI-powered Lead Finder, starting at $22/mo Try…" at bounding box center [455, 216] width 910 height 432
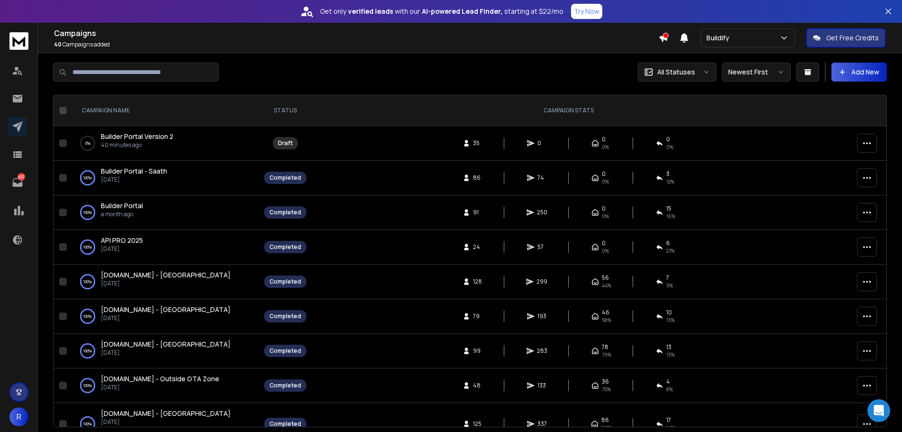
click at [161, 135] on span "Builder Portal Version 2" at bounding box center [137, 136] width 72 height 9
click at [160, 139] on span "Builder Portal Version 2" at bounding box center [137, 136] width 72 height 9
click at [161, 138] on span "Builder Portal Version 2" at bounding box center [137, 136] width 72 height 9
click at [100, 139] on div "0 % Builder Portal Version 2 40 minutes ago" at bounding box center [164, 143] width 169 height 23
click at [153, 137] on span "Builder Portal Version 2" at bounding box center [137, 136] width 72 height 9
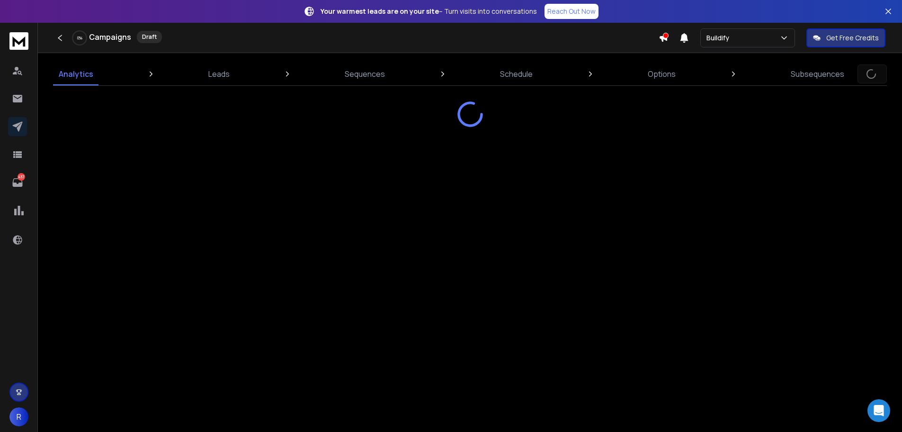
click at [860, 144] on div at bounding box center [470, 315] width 827 height 432
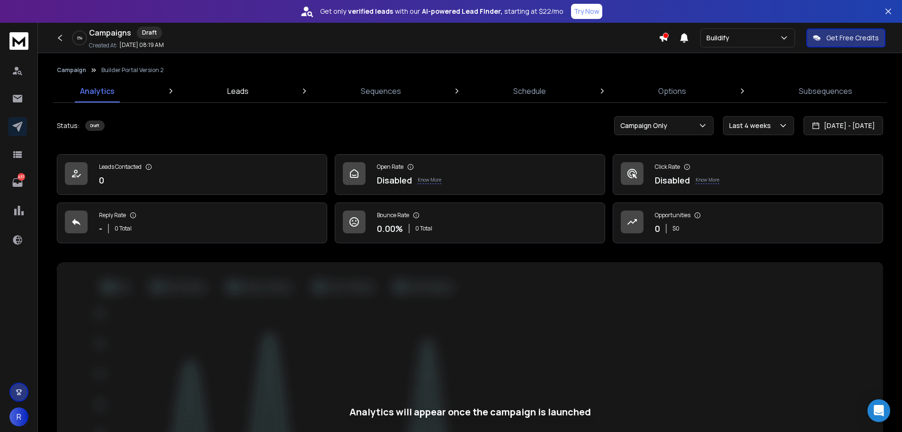
click at [235, 86] on p "Leads" at bounding box center [237, 90] width 21 height 11
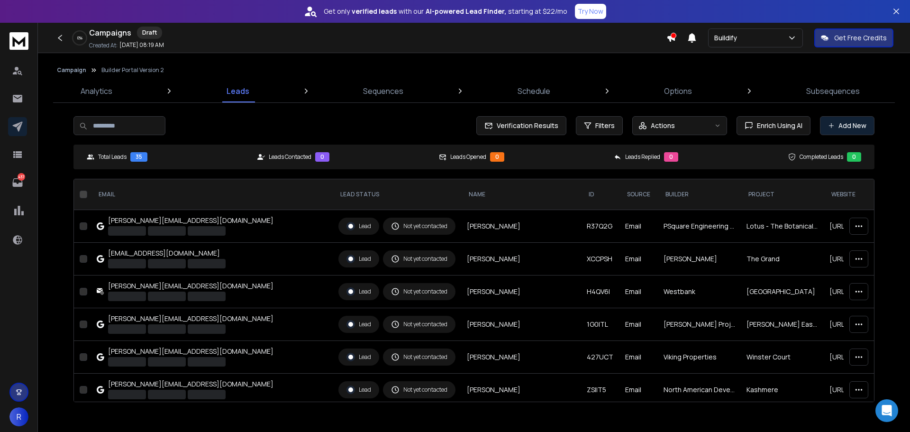
click at [841, 131] on button "Add New" at bounding box center [847, 125] width 54 height 19
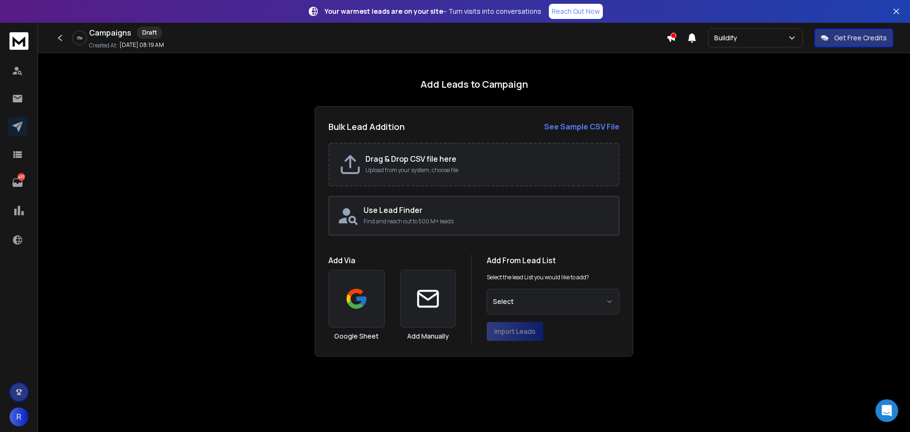
click at [401, 163] on h2 "Drag & Drop CSV file here" at bounding box center [487, 158] width 244 height 11
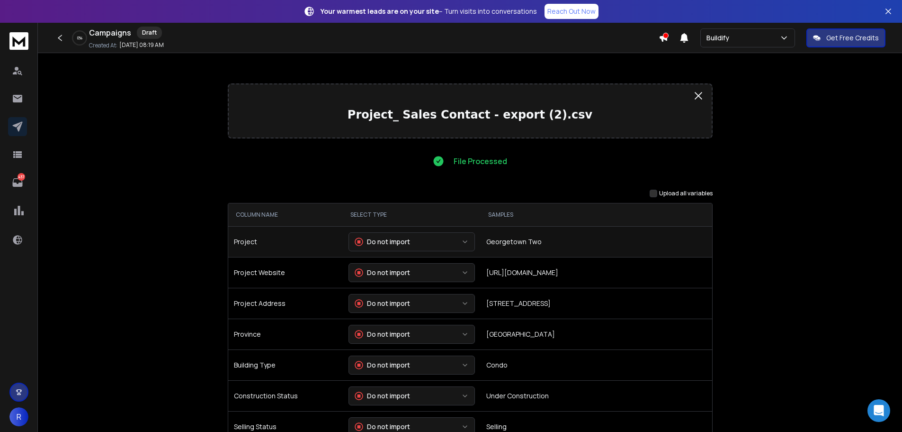
click at [393, 245] on div "Do not import" at bounding box center [382, 241] width 55 height 9
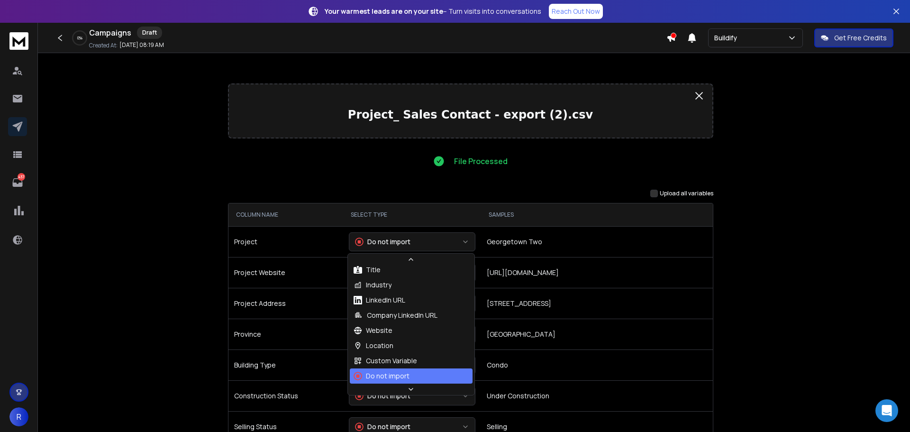
scroll to position [86, 0]
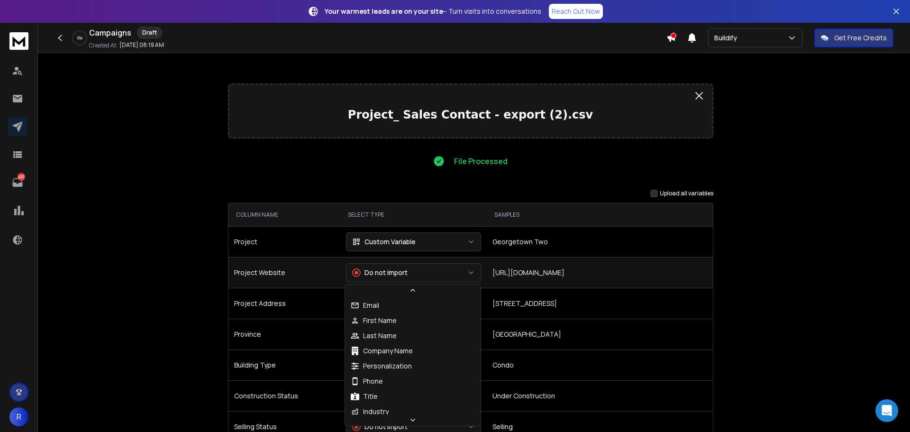
click at [379, 275] on div "Do not import" at bounding box center [379, 272] width 55 height 9
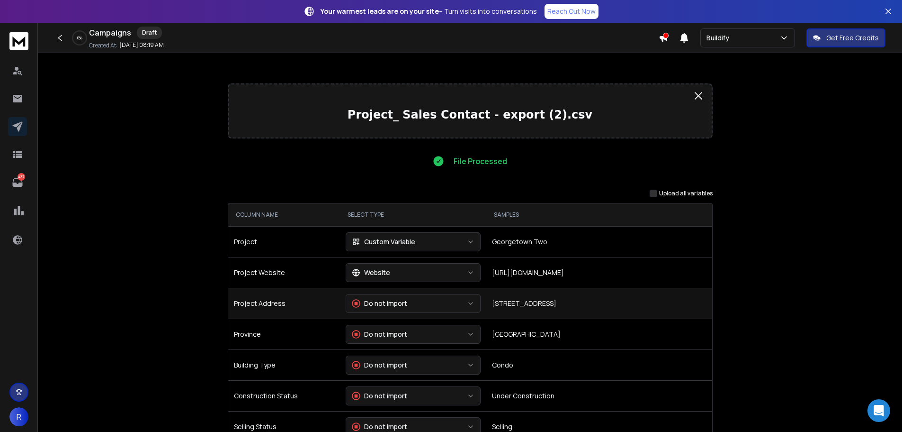
click at [379, 308] on button "Do not import" at bounding box center [413, 303] width 135 height 19
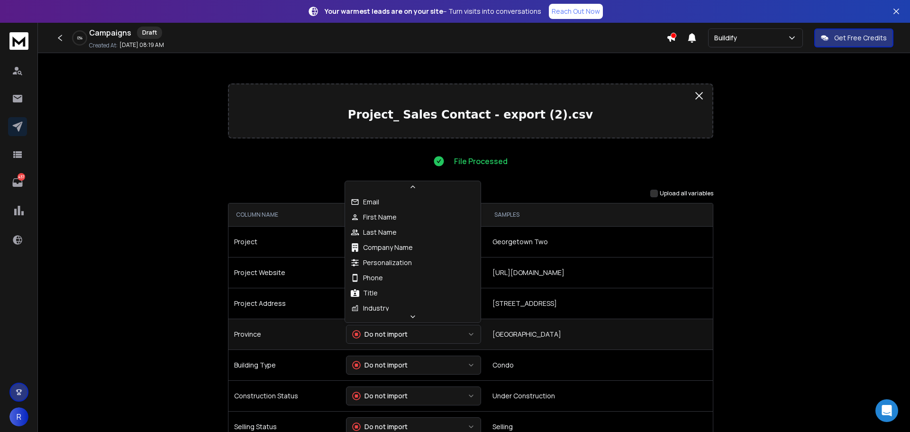
click at [374, 332] on div "Do not import" at bounding box center [379, 333] width 55 height 9
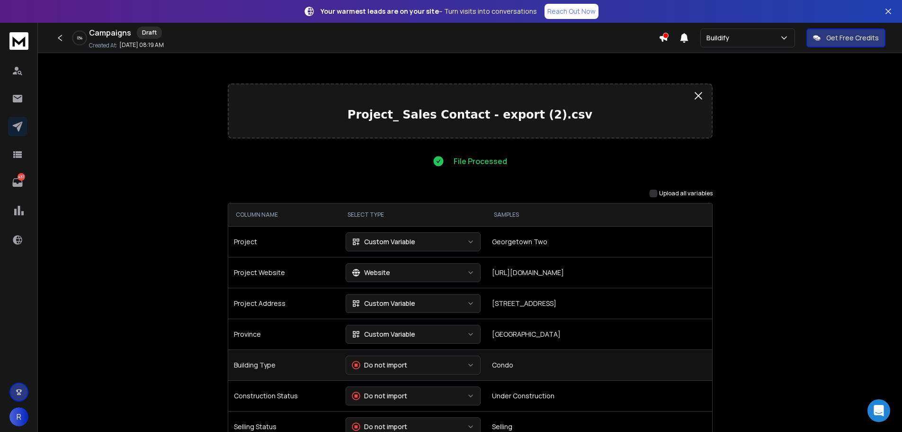
click at [379, 353] on td "Do not import" at bounding box center [413, 364] width 146 height 31
click at [381, 366] on div "Do not import" at bounding box center [379, 364] width 55 height 9
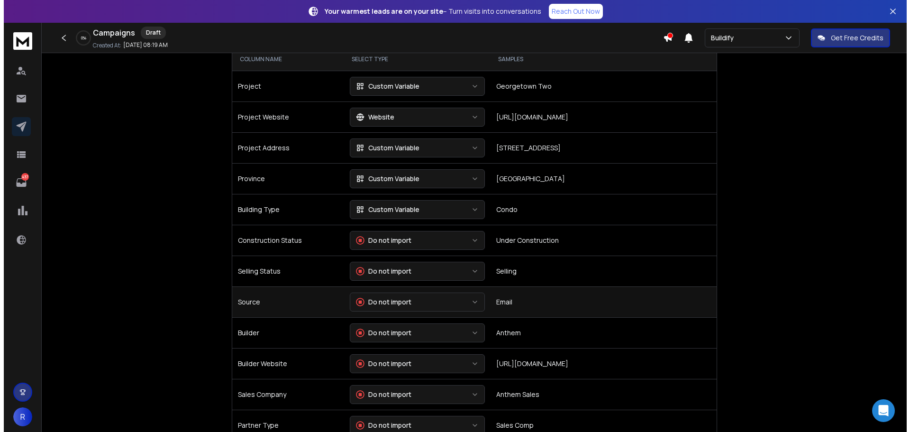
scroll to position [189, 0]
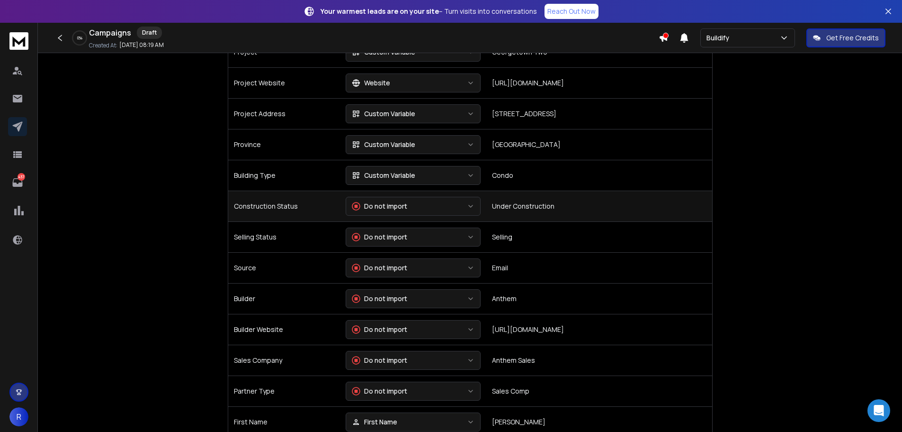
click at [388, 207] on div "Do not import" at bounding box center [379, 205] width 55 height 9
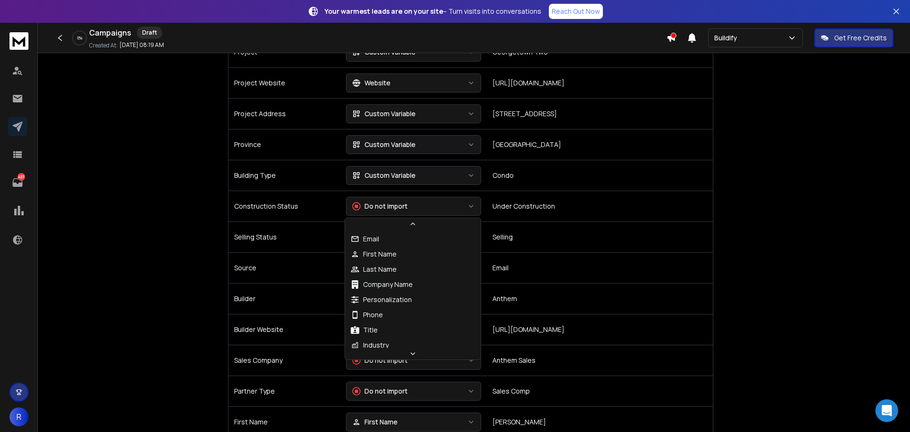
scroll to position [96, 0]
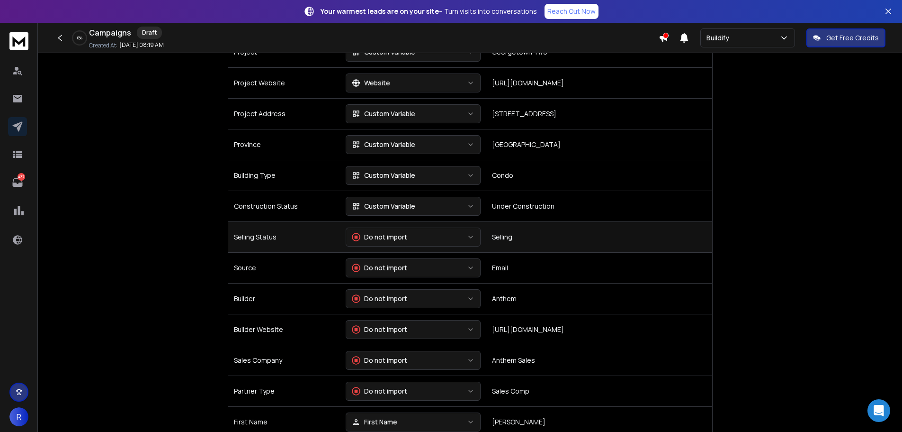
click at [358, 232] on div "Do not import" at bounding box center [379, 236] width 55 height 9
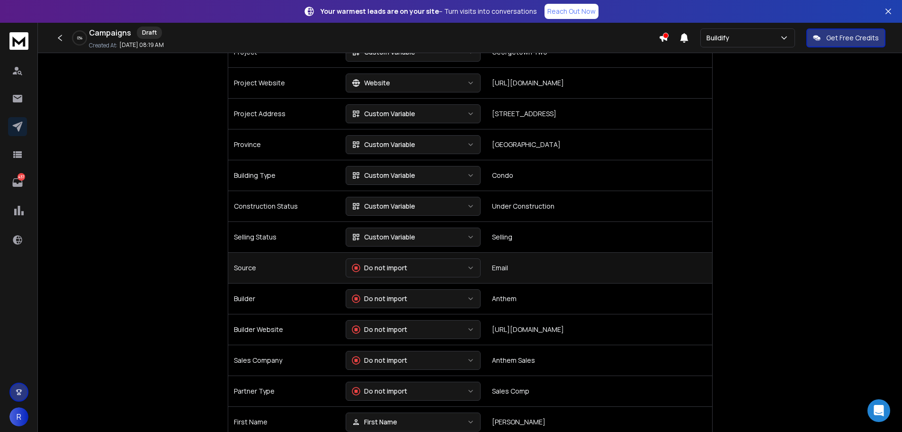
click at [378, 266] on div "Do not import" at bounding box center [379, 267] width 55 height 9
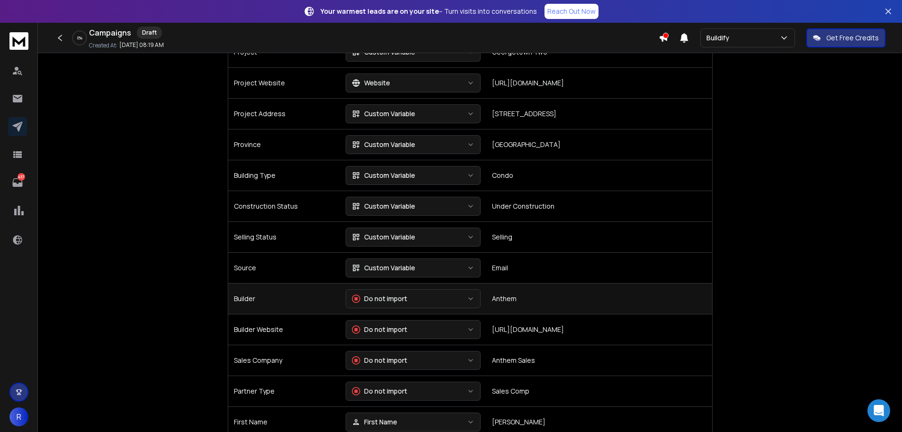
click at [393, 306] on button "Do not import" at bounding box center [413, 298] width 135 height 19
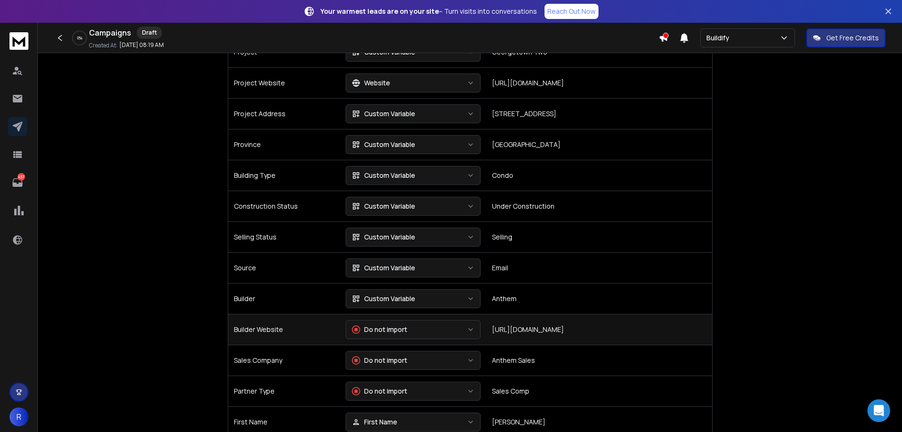
click at [389, 340] on td "Do not import" at bounding box center [413, 329] width 146 height 31
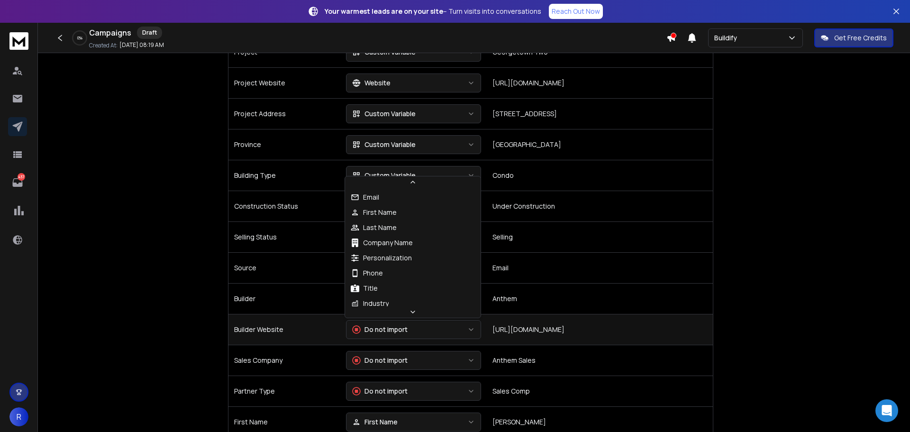
click at [389, 329] on div "Do not import" at bounding box center [379, 329] width 55 height 9
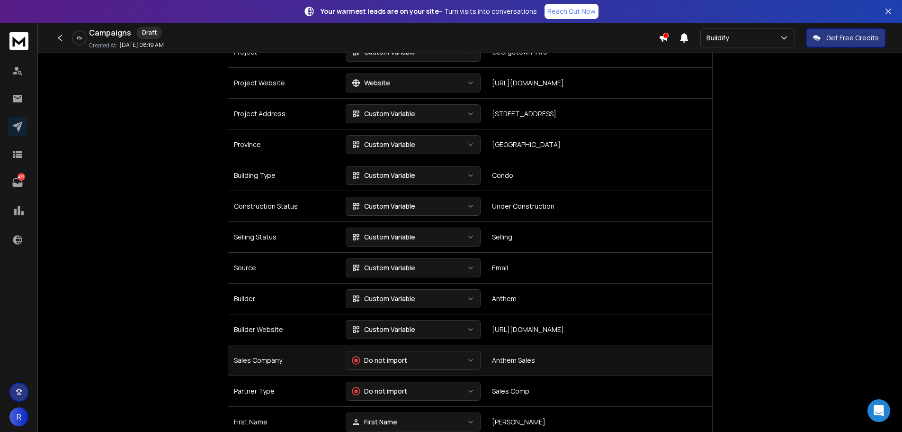
click at [391, 357] on div "Do not import" at bounding box center [379, 359] width 55 height 9
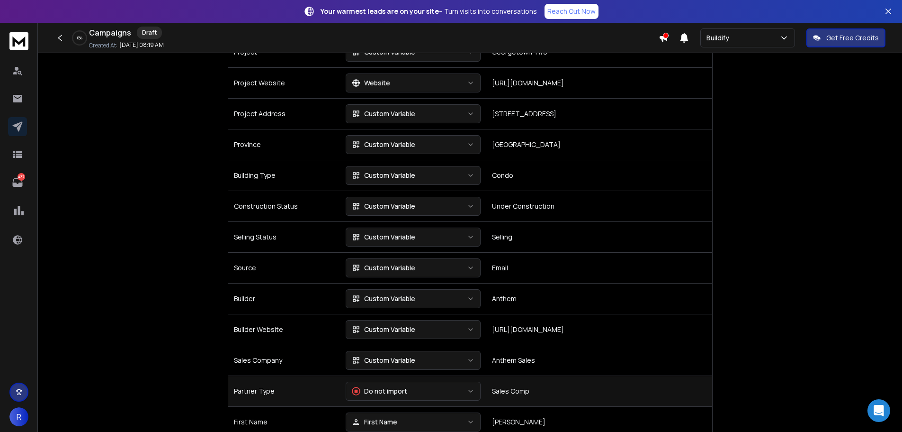
click at [392, 389] on div "Do not import" at bounding box center [379, 390] width 55 height 9
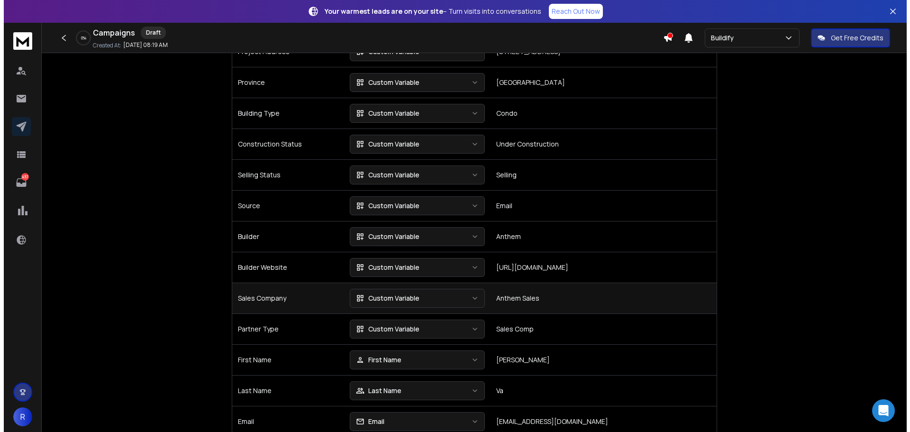
scroll to position [379, 0]
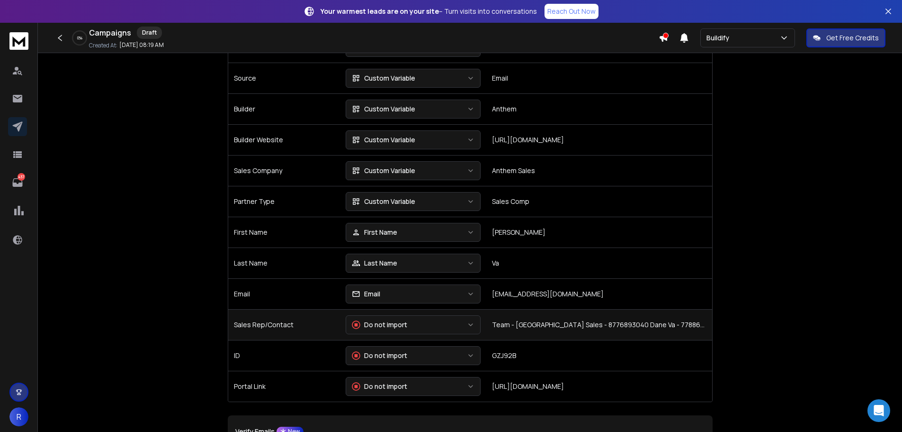
click at [388, 327] on div "Do not import" at bounding box center [379, 324] width 55 height 9
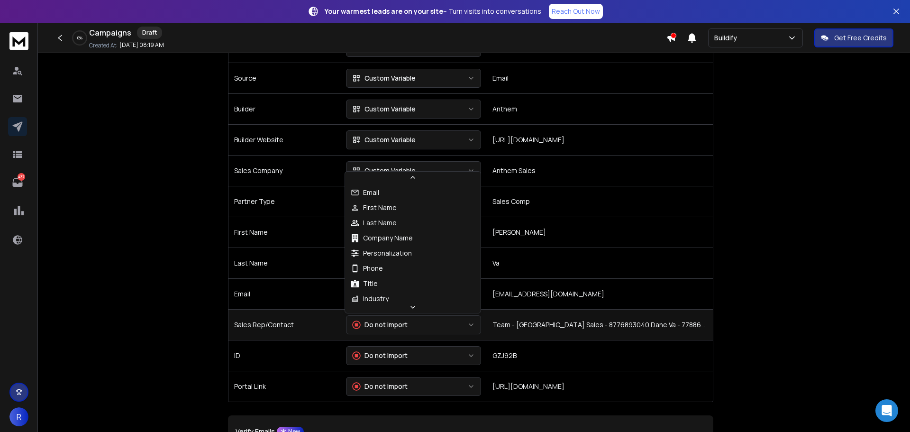
scroll to position [96, 0]
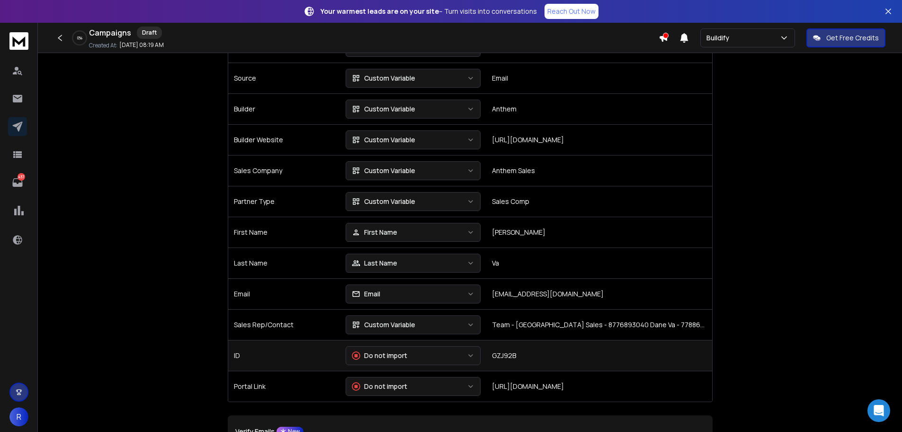
click at [391, 361] on button "Do not import" at bounding box center [413, 355] width 135 height 19
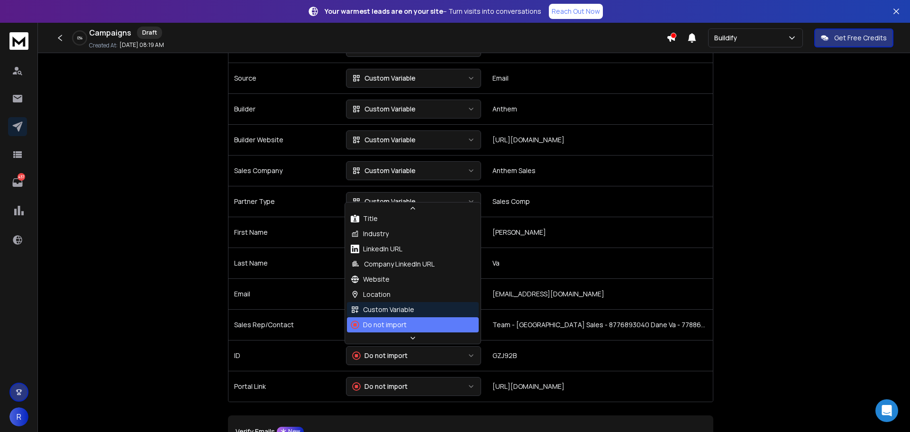
scroll to position [86, 0]
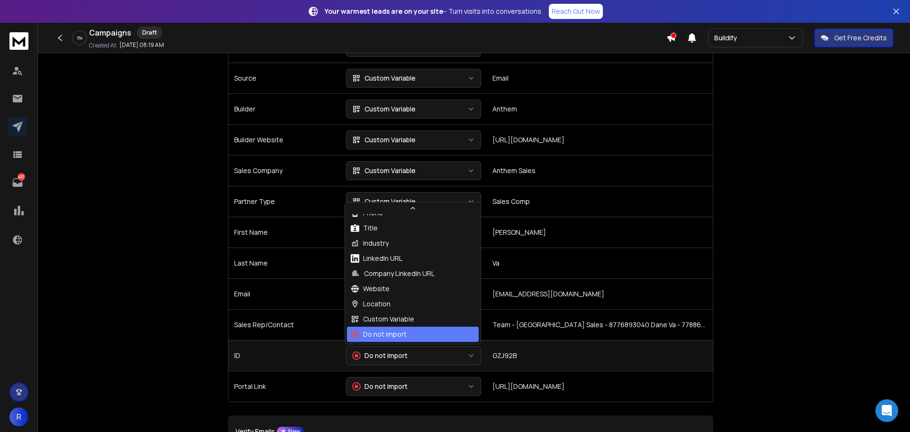
drag, startPoint x: 400, startPoint y: 315, endPoint x: 396, endPoint y: 366, distance: 51.8
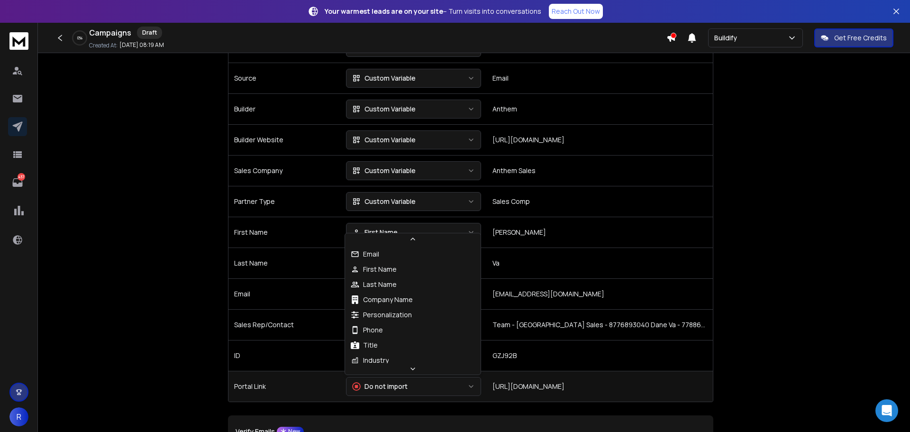
click at [390, 388] on div "Do not import" at bounding box center [379, 385] width 55 height 9
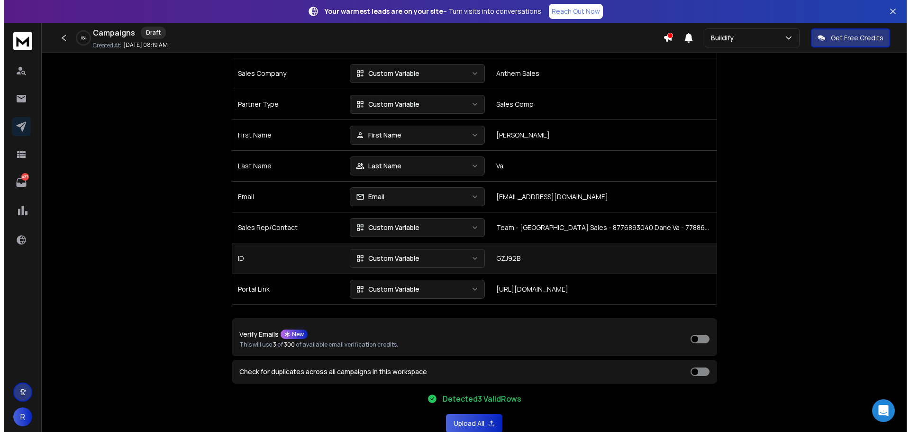
scroll to position [492, 0]
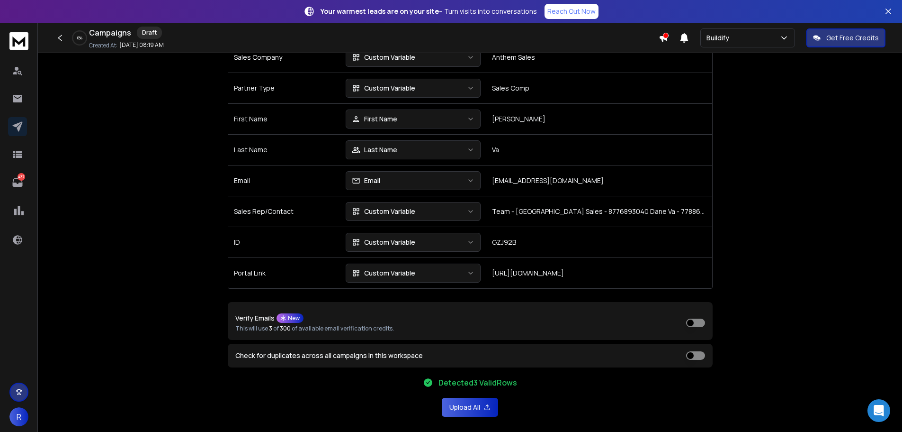
click at [694, 355] on button "Check for duplicates across all campaigns in this workspace" at bounding box center [695, 355] width 19 height 9
click at [481, 406] on button "Upload All" at bounding box center [470, 406] width 56 height 19
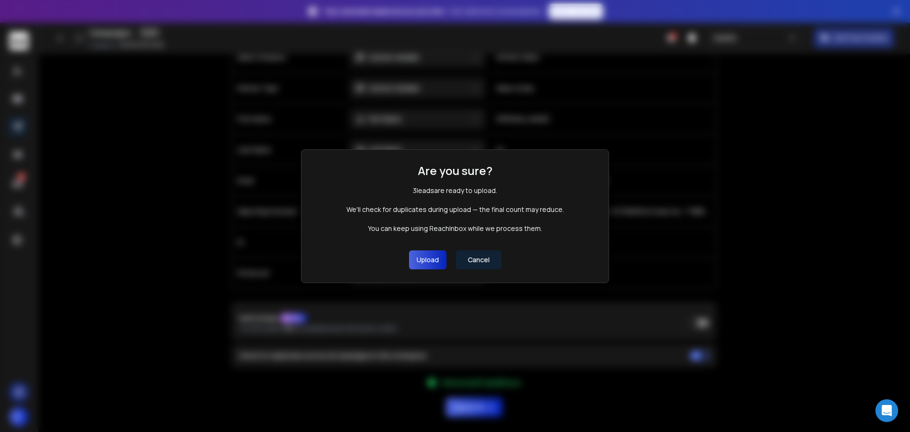
click at [424, 262] on button "Upload" at bounding box center [427, 259] width 37 height 19
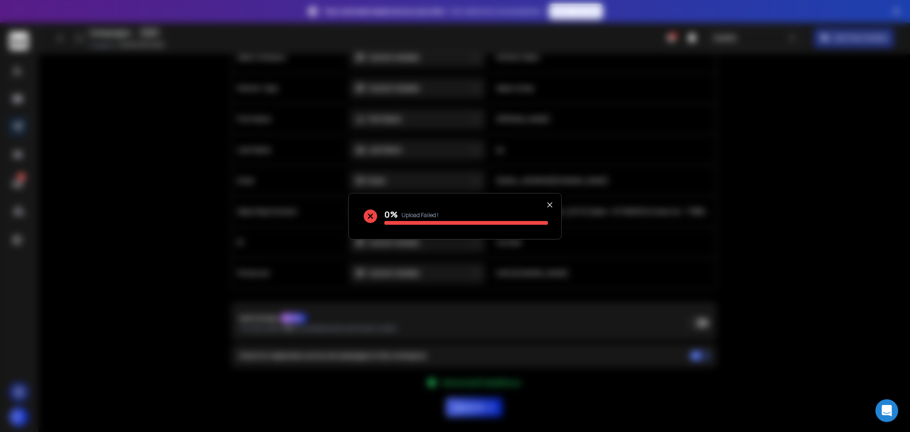
click at [544, 203] on div "0 % Upload Failed !" at bounding box center [454, 216] width 213 height 46
click at [548, 203] on icon at bounding box center [550, 205] width 8 height 8
click at [551, 203] on icon at bounding box center [549, 204] width 5 height 5
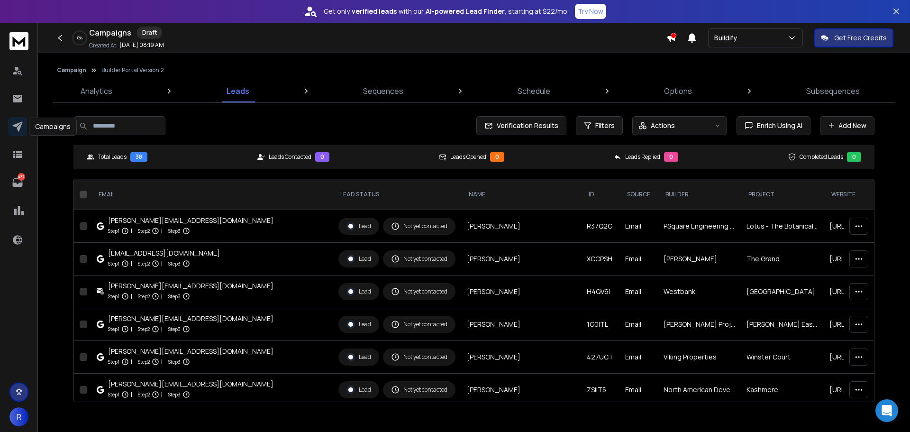
click at [19, 126] on icon at bounding box center [17, 126] width 10 height 10
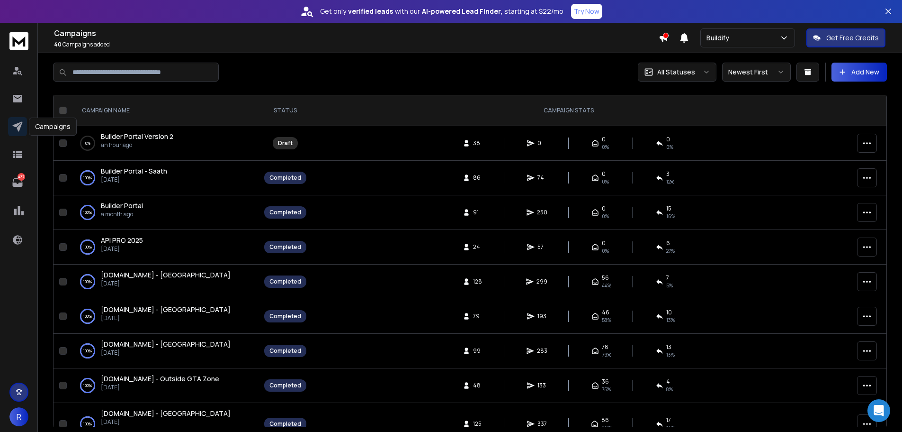
click at [863, 140] on icon "button" at bounding box center [867, 142] width 9 height 9
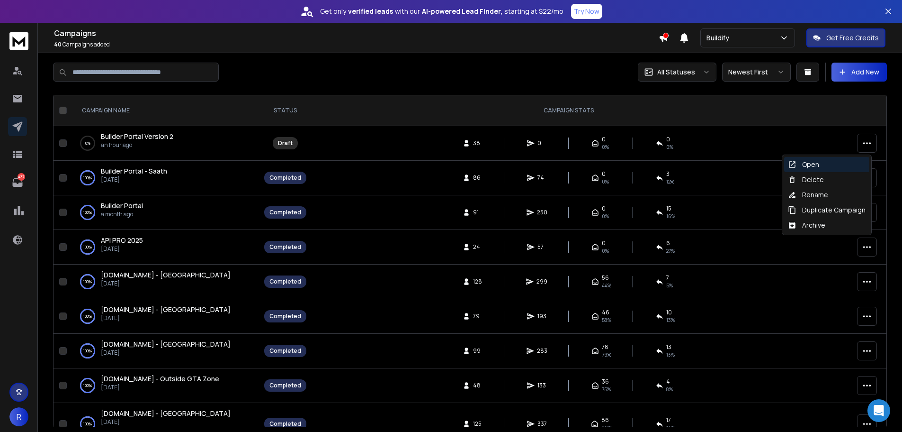
click at [164, 140] on span "Builder Portal Version 2" at bounding box center [137, 136] width 72 height 9
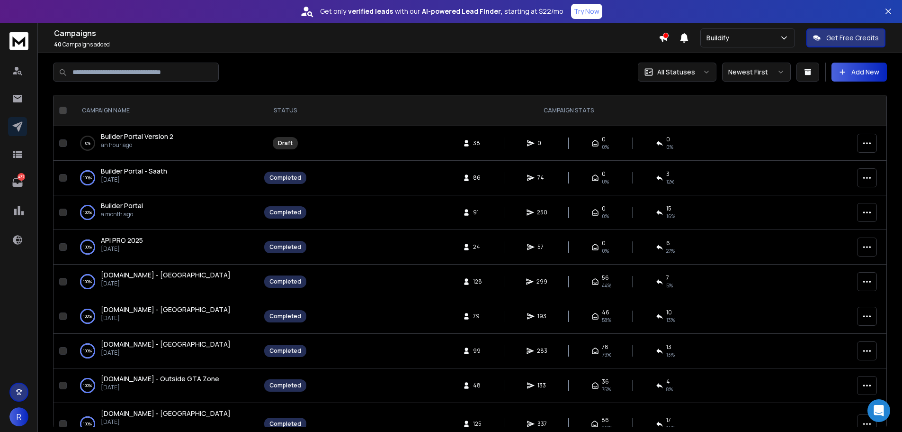
click at [156, 134] on span "Builder Portal Version 2" at bounding box center [137, 136] width 72 height 9
click at [111, 136] on span "Builder Portal Version 2" at bounding box center [137, 136] width 72 height 9
click at [105, 135] on span "Builder Portal Version 2" at bounding box center [137, 136] width 72 height 9
click at [864, 143] on icon "button" at bounding box center [868, 143] width 8 height 2
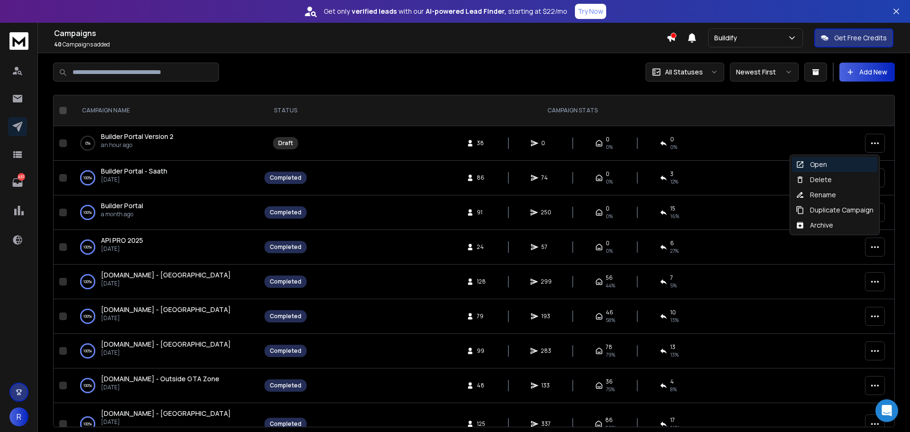
click at [826, 166] on div "Open" at bounding box center [834, 164] width 85 height 15
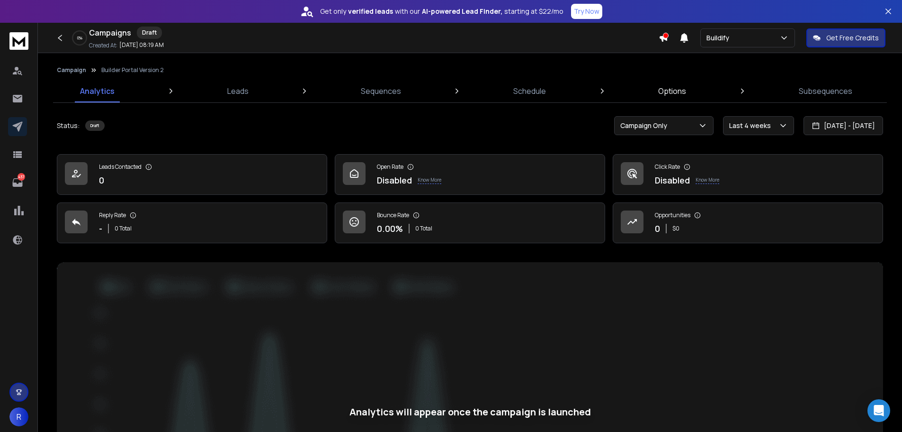
click at [691, 93] on link "Options" at bounding box center [672, 91] width 39 height 23
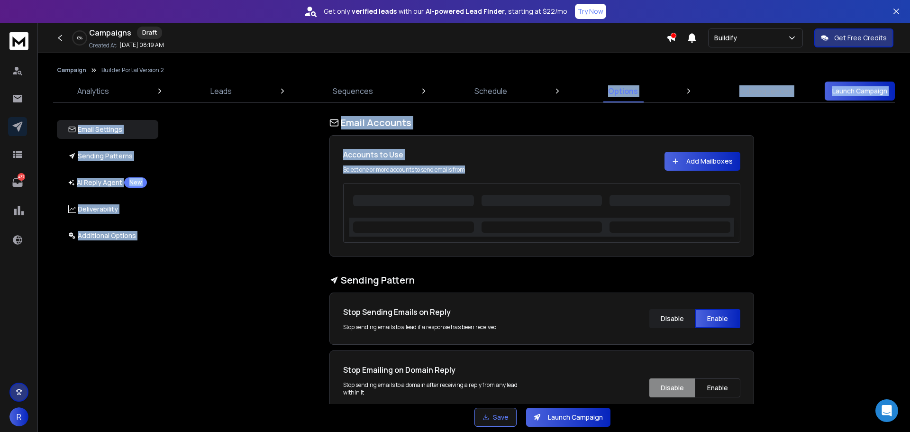
drag, startPoint x: 514, startPoint y: 93, endPoint x: 645, endPoint y: 163, distance: 149.4
click at [624, 120] on div "Campaign Builder Portal Version 2 Analytics Leads Sequences Schedule Options Su…" at bounding box center [473, 91] width 841 height 57
click at [588, 152] on div "Add Mailboxes" at bounding box center [645, 161] width 189 height 19
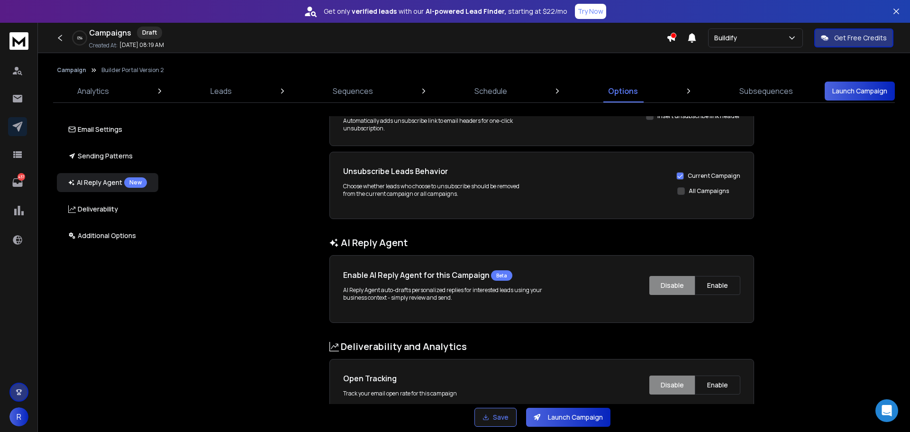
scroll to position [711, 0]
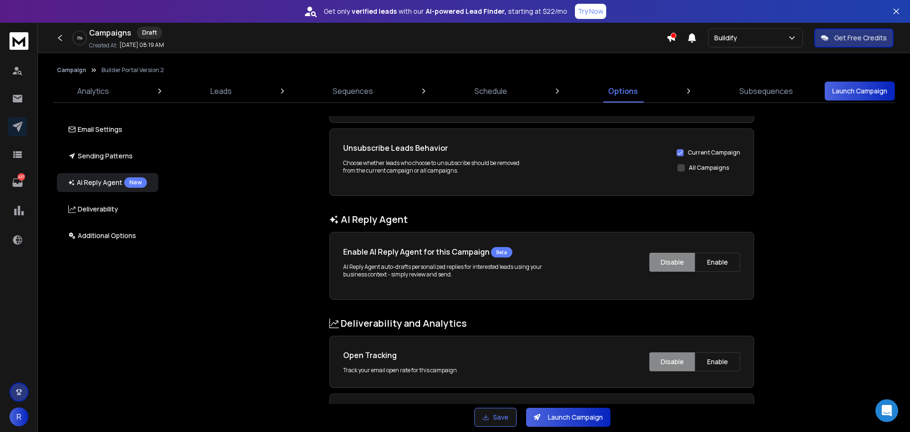
click at [677, 169] on button "All Campaigns" at bounding box center [681, 168] width 8 height 8
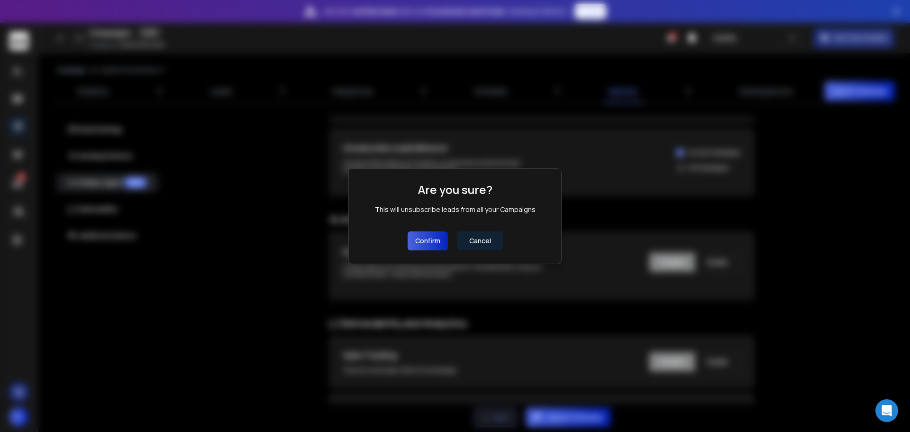
drag, startPoint x: 421, startPoint y: 247, endPoint x: 429, endPoint y: 250, distance: 8.1
click at [479, 248] on div "Confirm Cancel" at bounding box center [454, 240] width 95 height 19
click at [435, 244] on button "Confirm" at bounding box center [427, 240] width 40 height 19
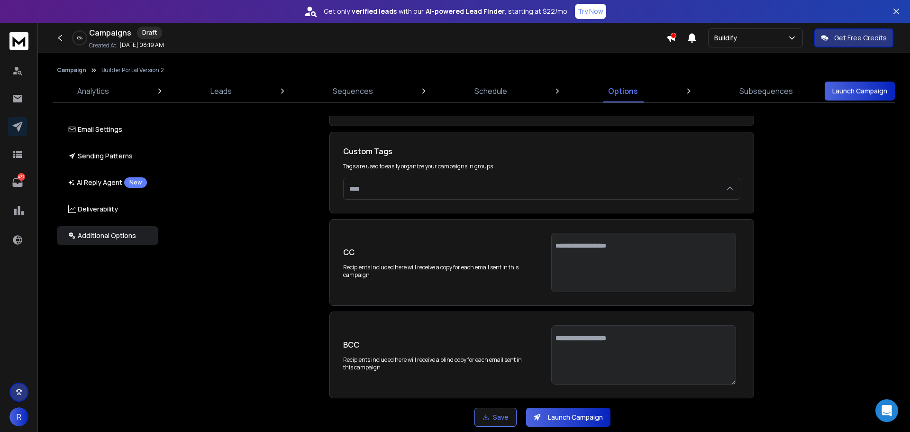
scroll to position [1481, 0]
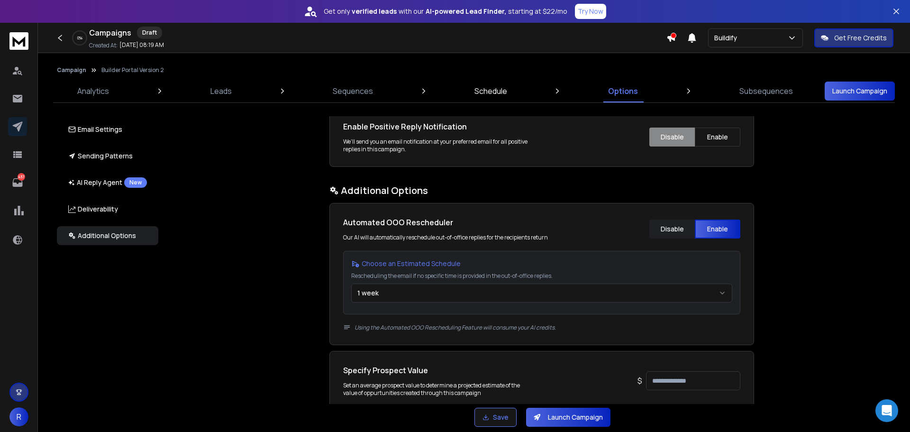
click at [499, 89] on p "Schedule" at bounding box center [490, 90] width 33 height 11
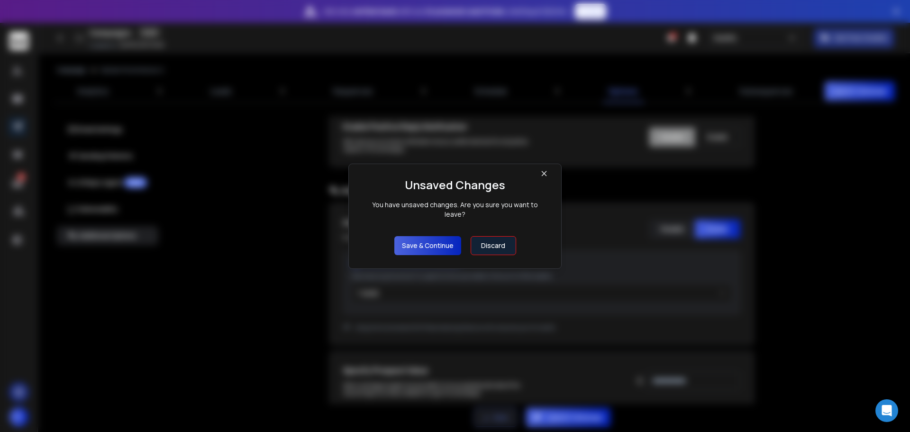
click at [437, 249] on button "Save & Continue" at bounding box center [427, 245] width 67 height 19
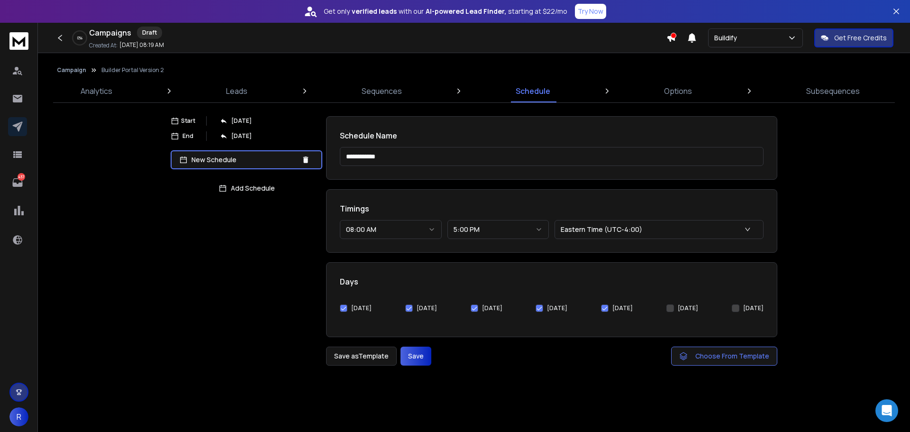
click at [416, 356] on button "Save" at bounding box center [415, 355] width 31 height 19
click at [671, 93] on p "Options" at bounding box center [678, 90] width 28 height 11
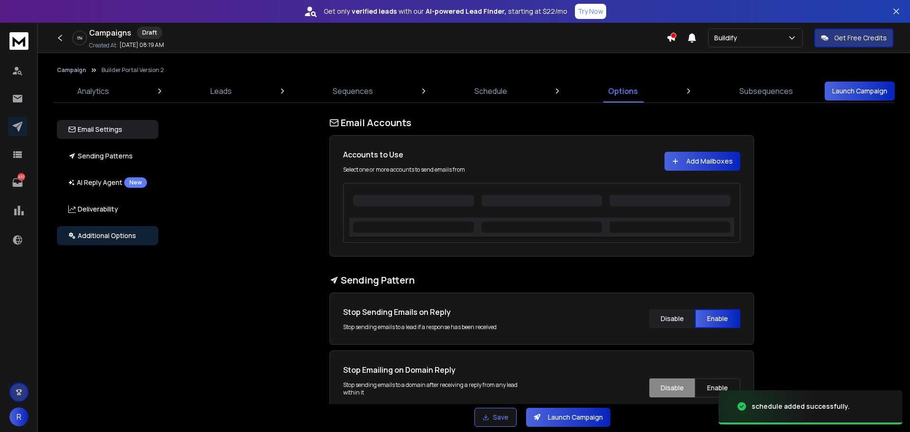
click at [103, 235] on p "Additional Options" at bounding box center [102, 235] width 68 height 9
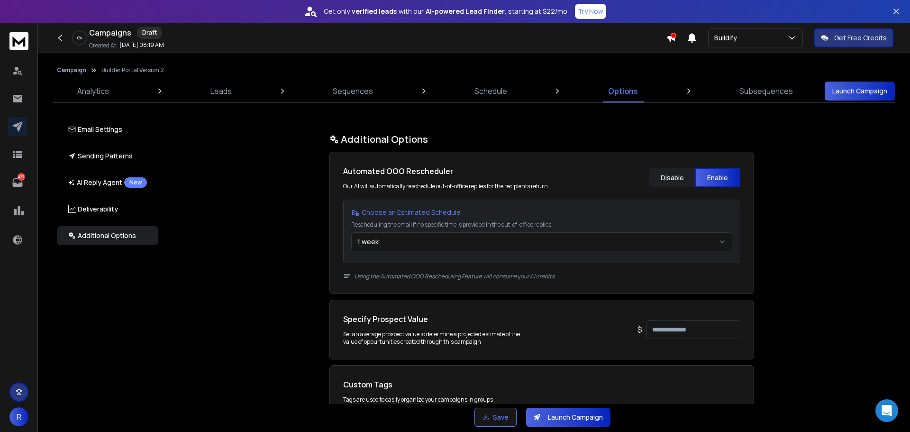
scroll to position [1545, 0]
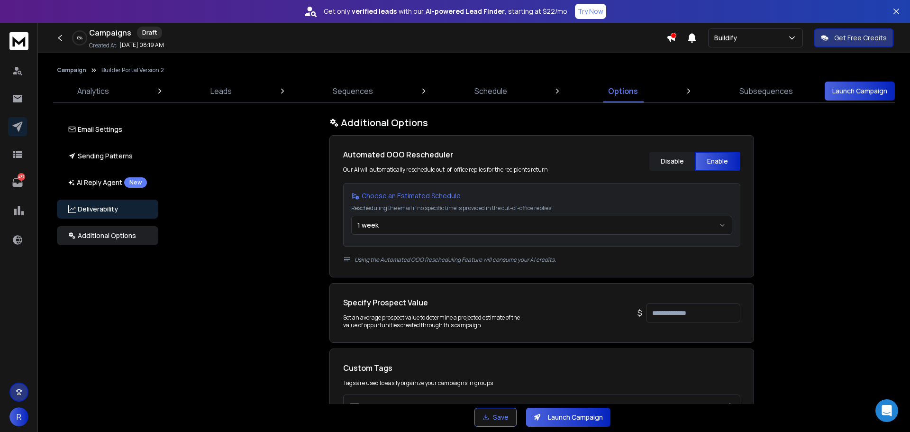
click at [106, 215] on button "Deliverability" at bounding box center [107, 208] width 101 height 19
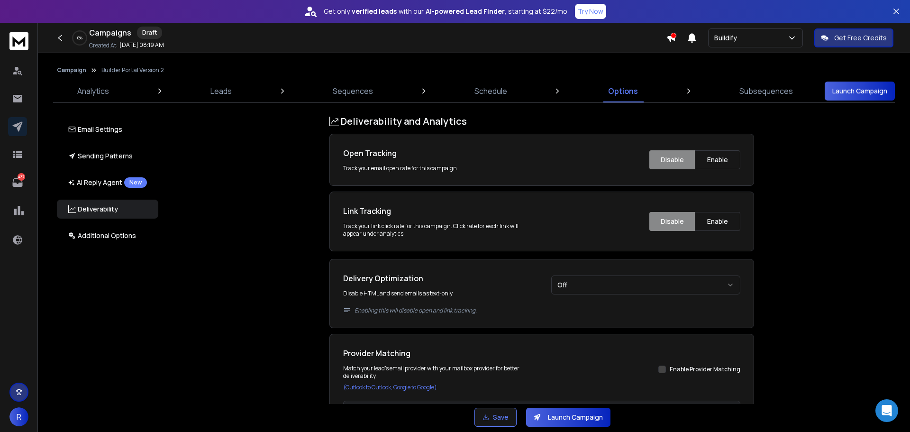
scroll to position [907, 0]
click at [856, 95] on button "Launch Campaign" at bounding box center [859, 90] width 70 height 19
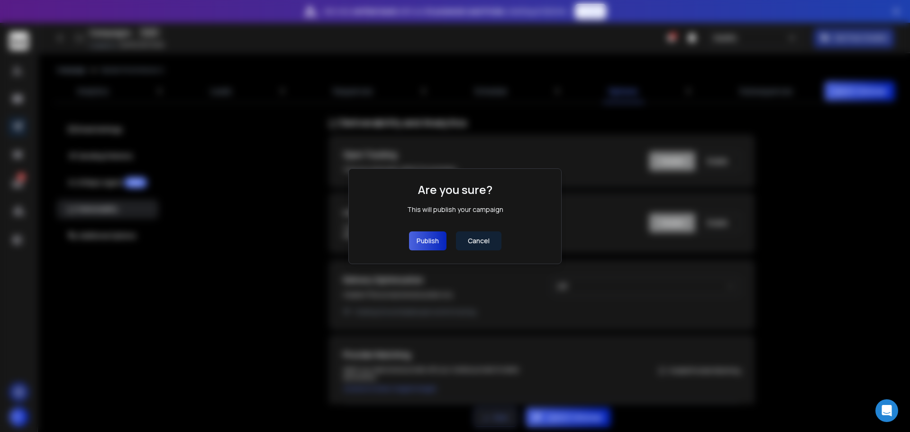
click at [424, 236] on button "Publish" at bounding box center [427, 240] width 37 height 19
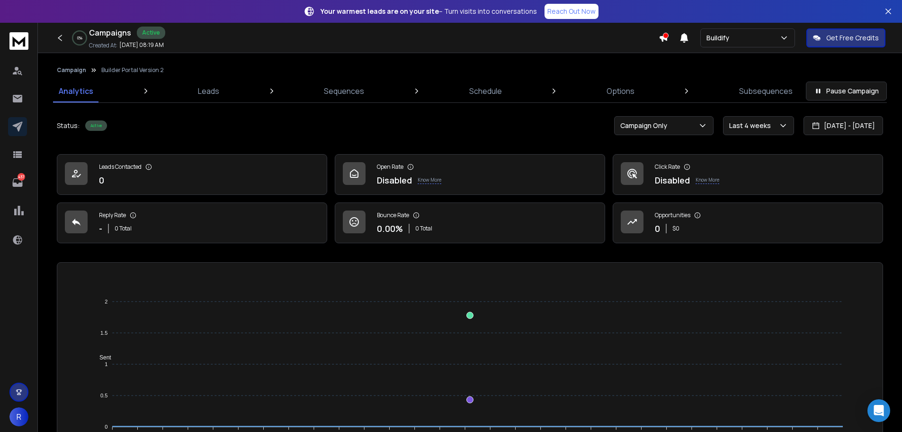
click at [27, 123] on div at bounding box center [19, 128] width 22 height 22
click at [21, 125] on icon at bounding box center [17, 126] width 11 height 11
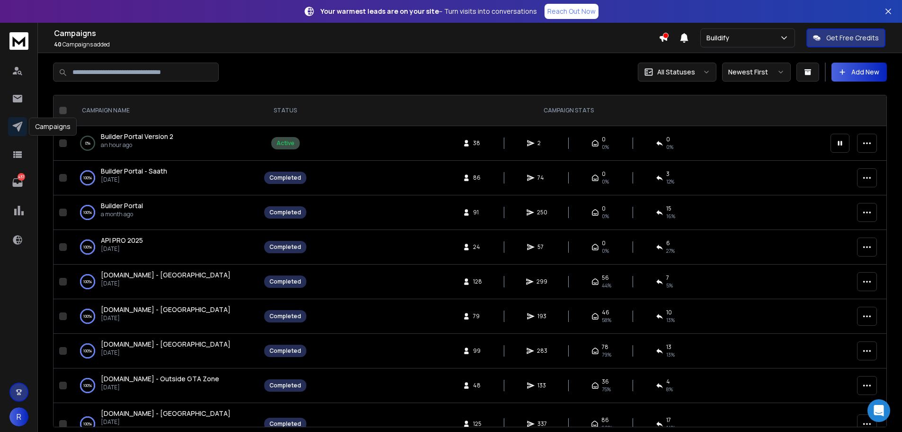
click at [149, 142] on p "an hour ago" at bounding box center [137, 145] width 72 height 8
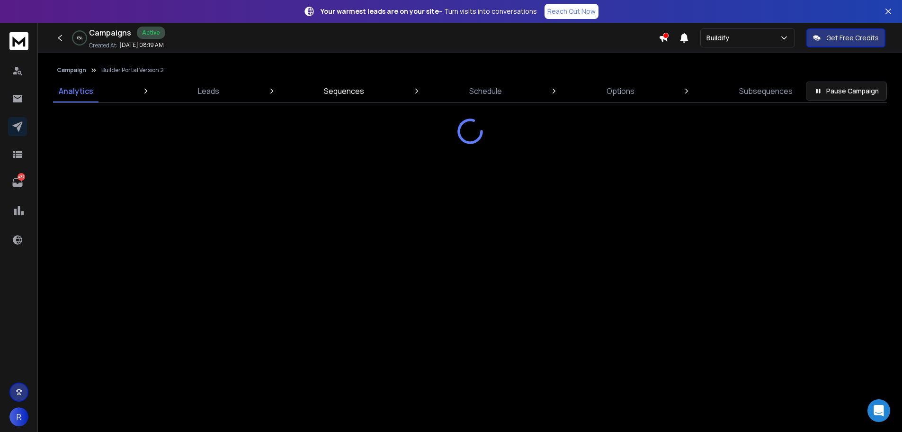
click at [339, 96] on p "Sequences" at bounding box center [344, 90] width 40 height 11
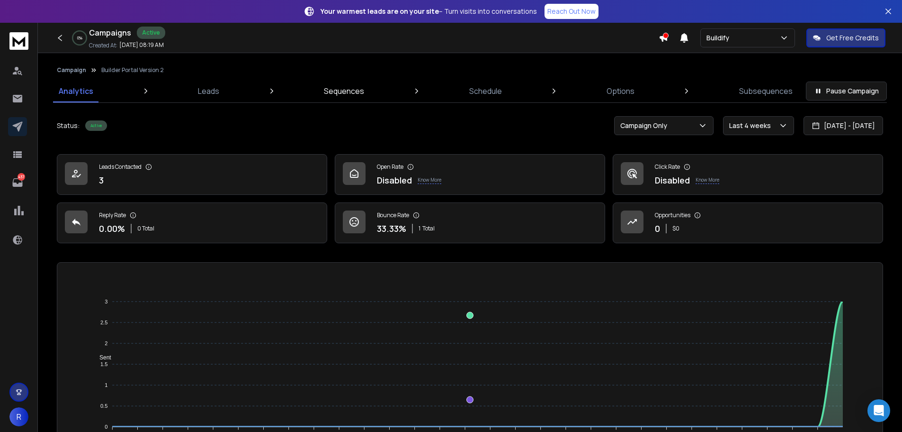
click at [332, 95] on p "Sequences" at bounding box center [344, 90] width 40 height 11
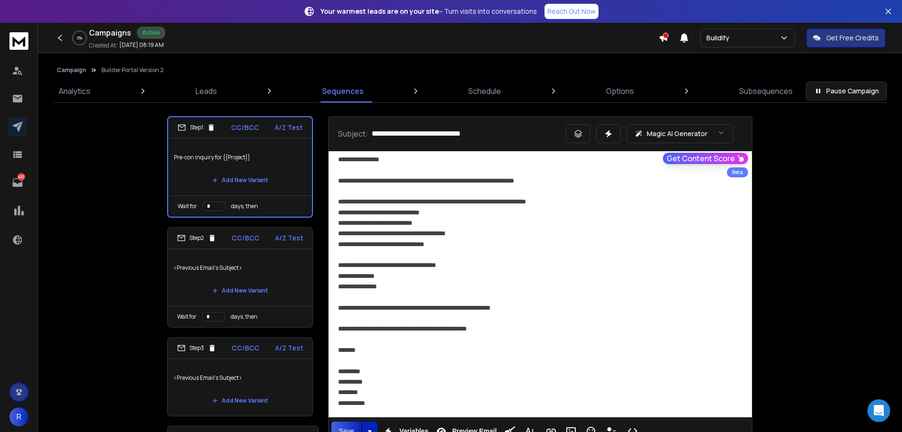
scroll to position [14, 0]
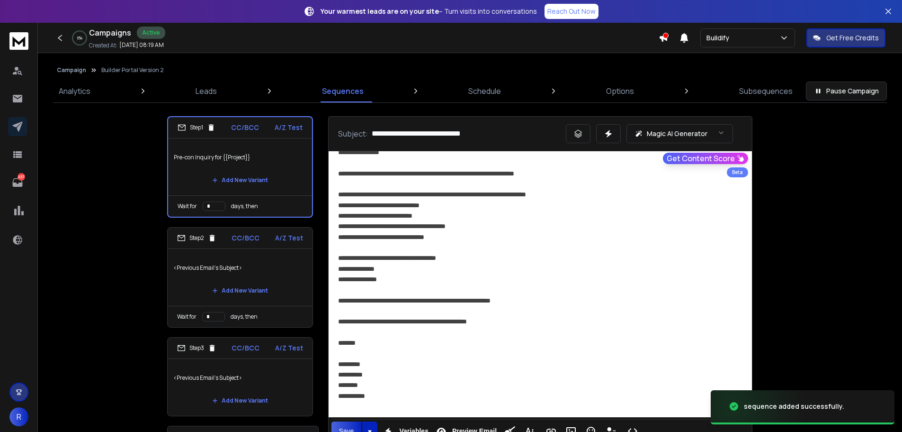
click at [86, 121] on div "**********" at bounding box center [470, 280] width 834 height 336
